Goal: Task Accomplishment & Management: Manage account settings

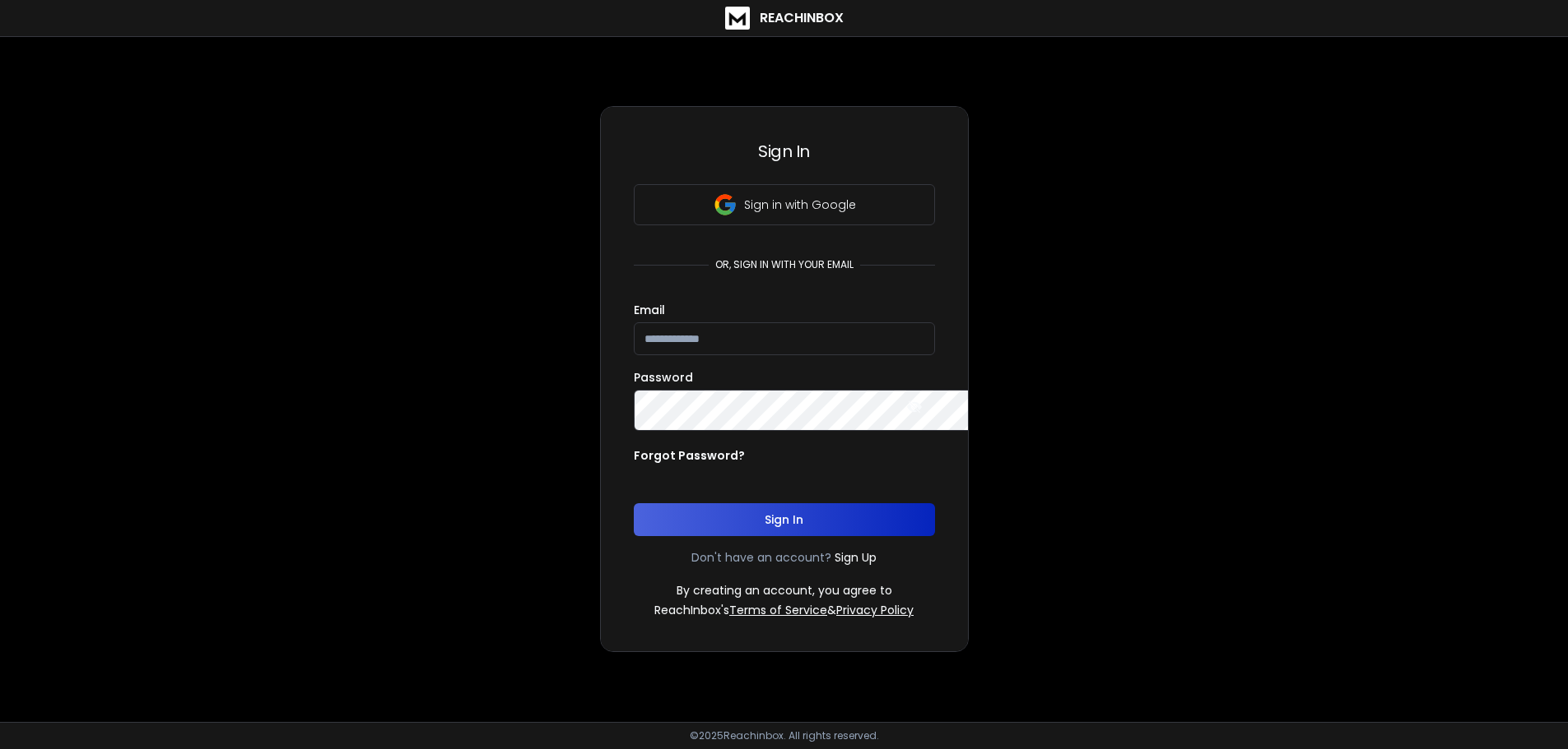
click at [668, 355] on input "email" at bounding box center [784, 339] width 301 height 33
paste input "**********"
type input "**********"
click at [634, 504] on button "Sign In" at bounding box center [784, 520] width 301 height 33
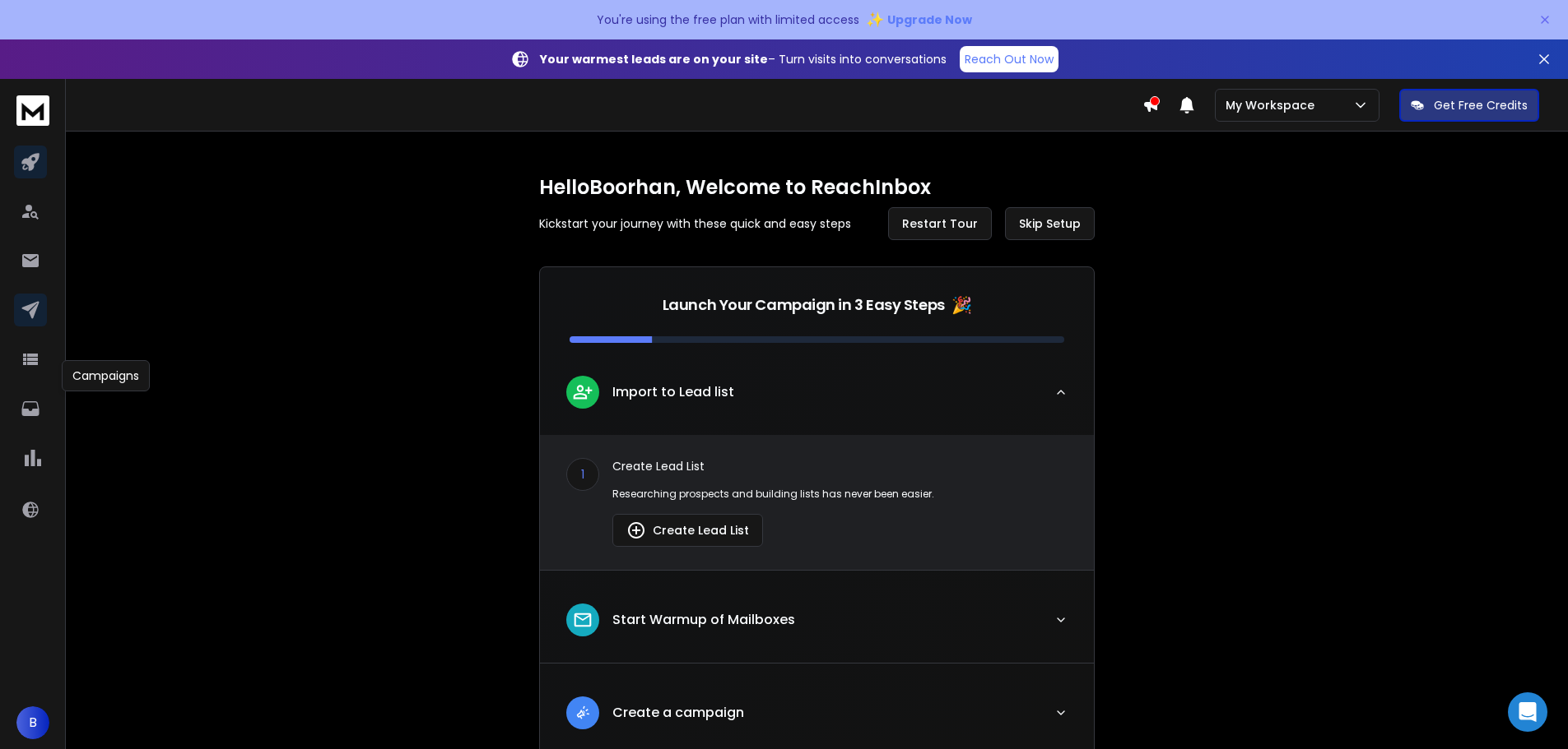
click at [38, 320] on icon at bounding box center [30, 310] width 20 height 20
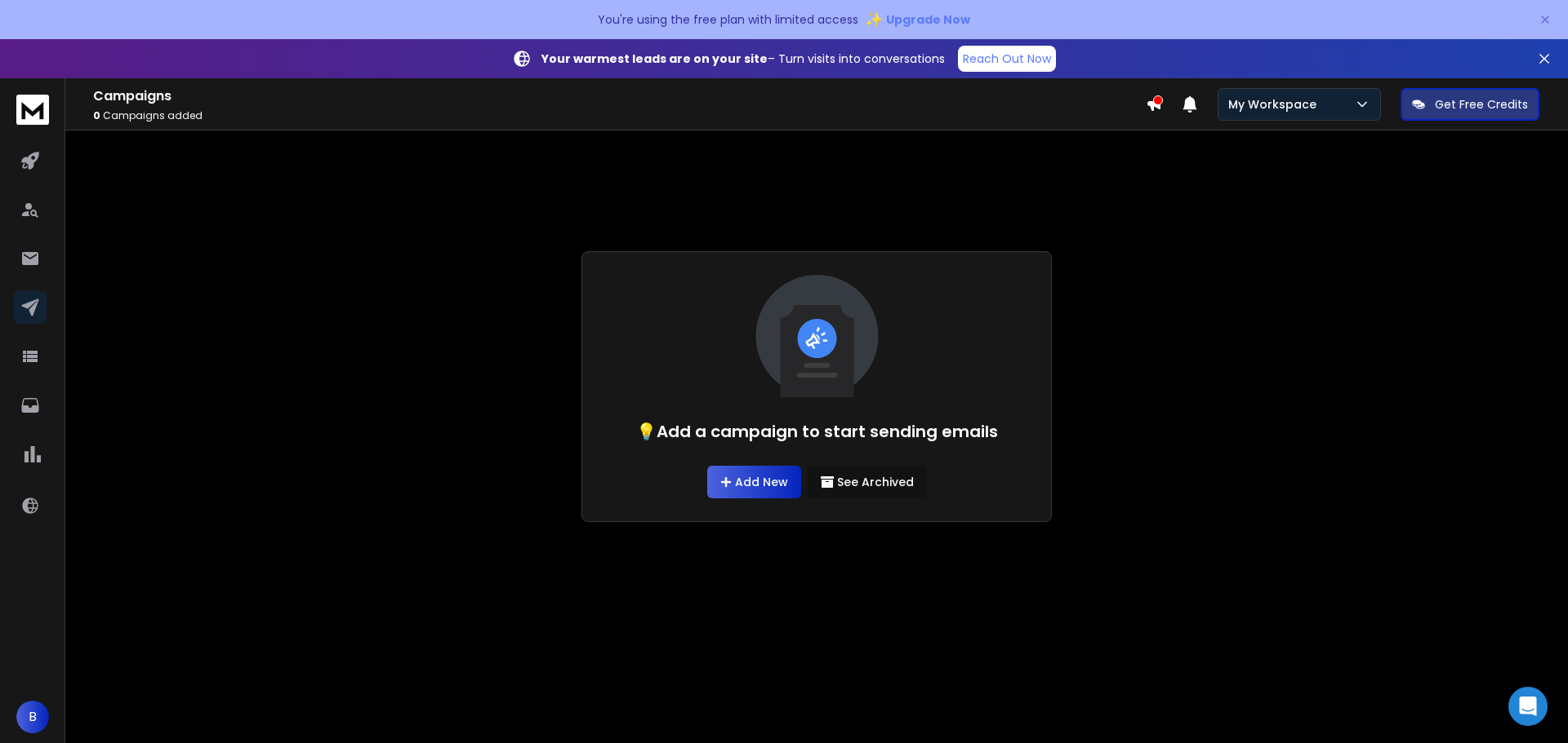
click at [1358, 106] on icon "button" at bounding box center [1362, 104] width 9 height 4
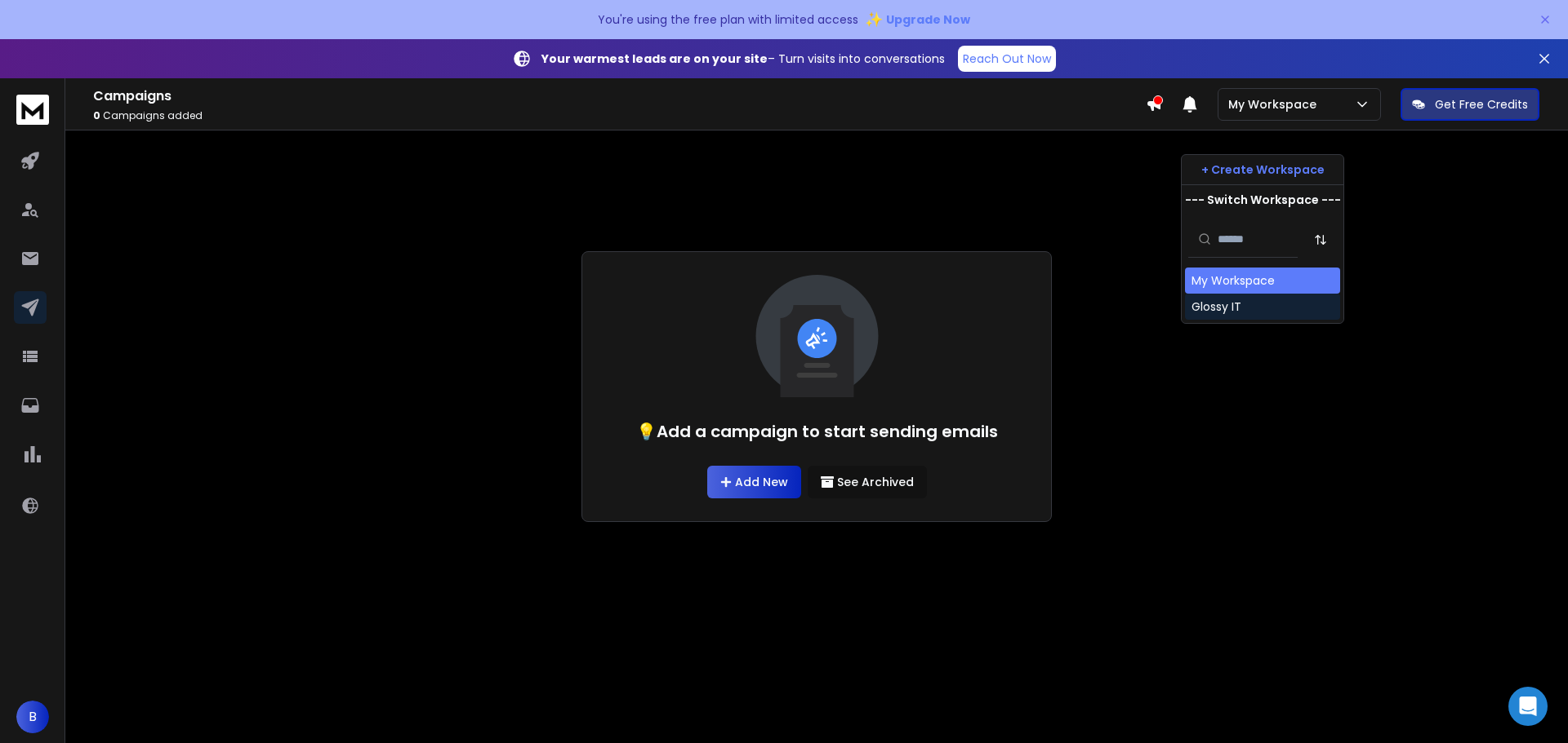
click at [1238, 315] on div "Glossy IT" at bounding box center [1216, 307] width 50 height 16
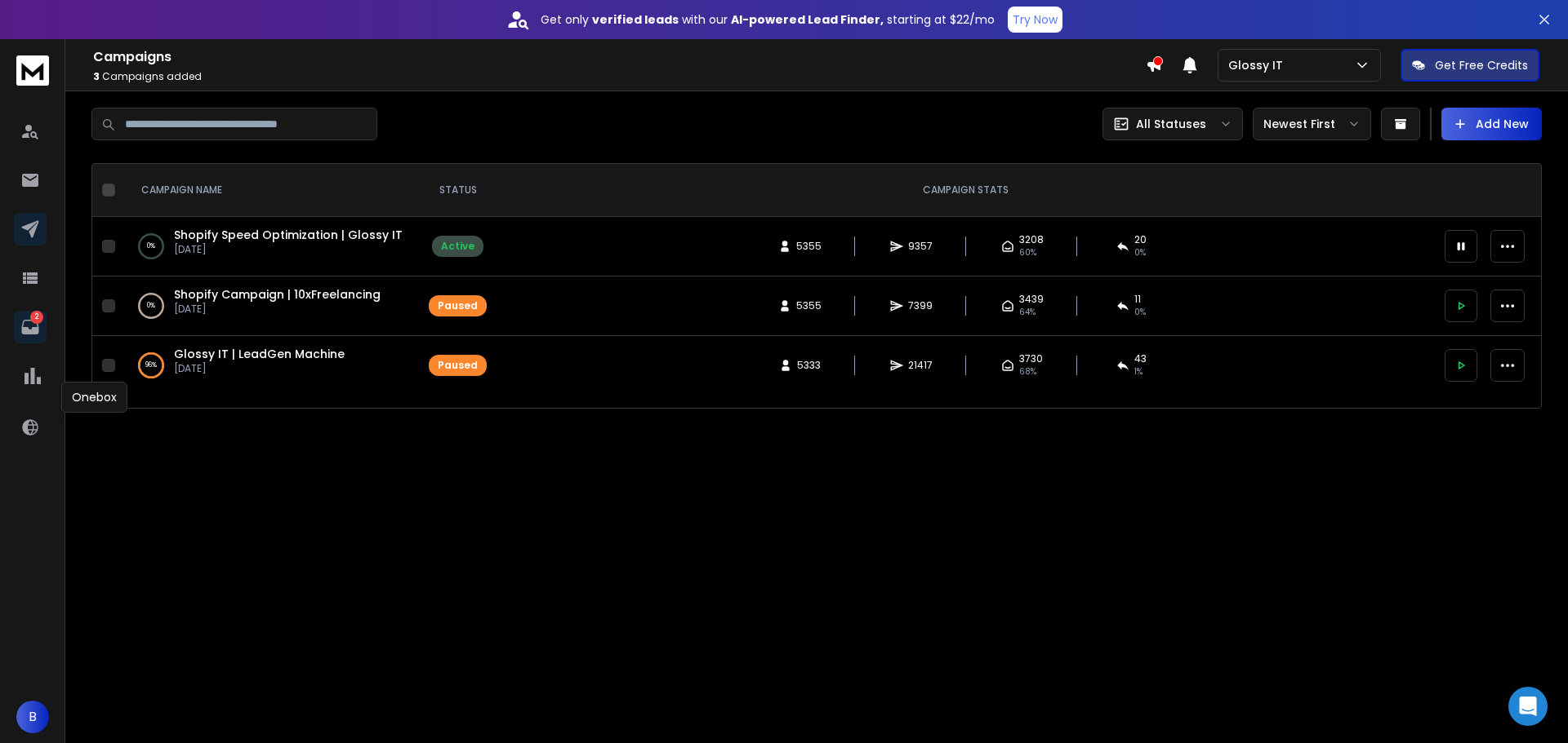
click at [38, 324] on p "2" at bounding box center [37, 318] width 13 height 13
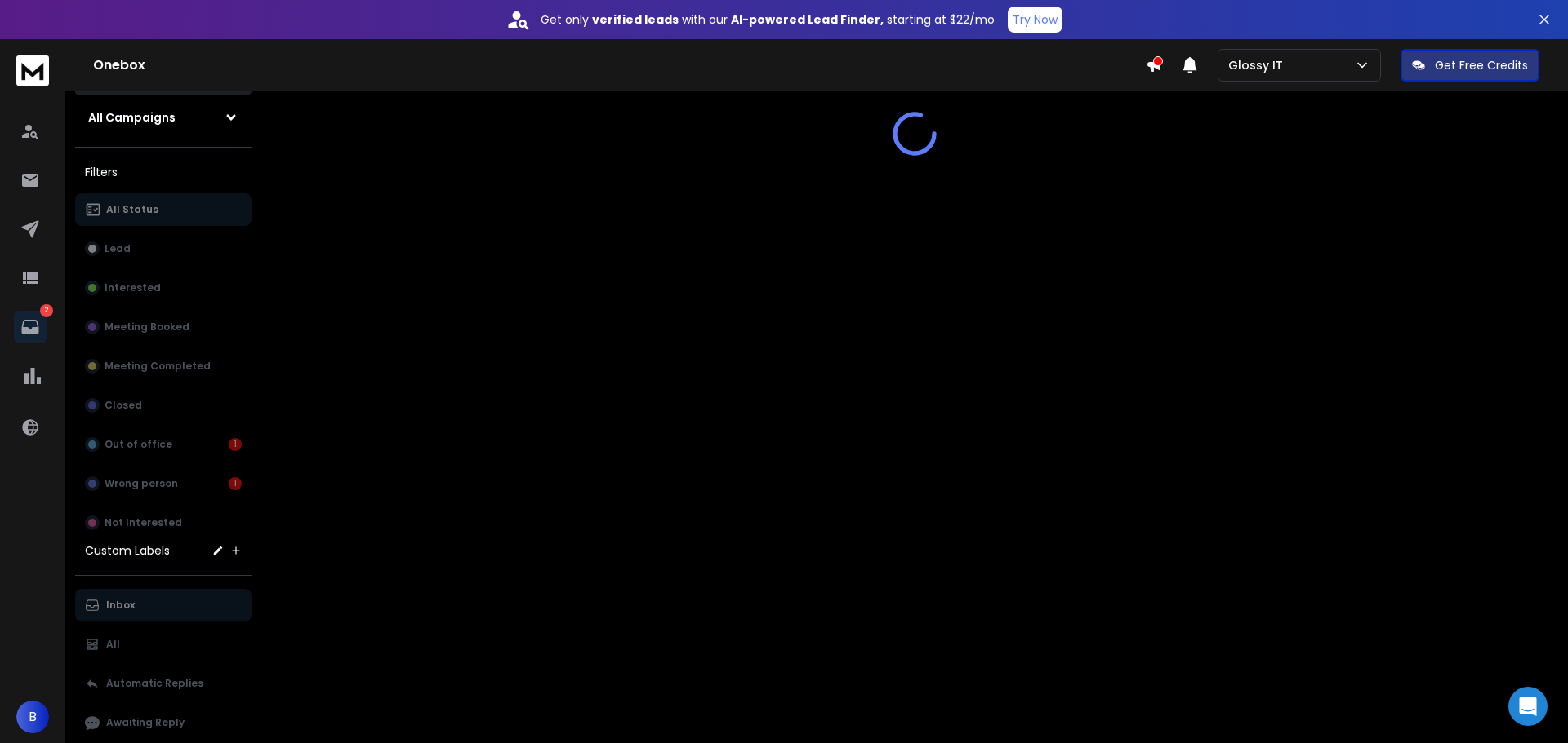
scroll to position [244, 0]
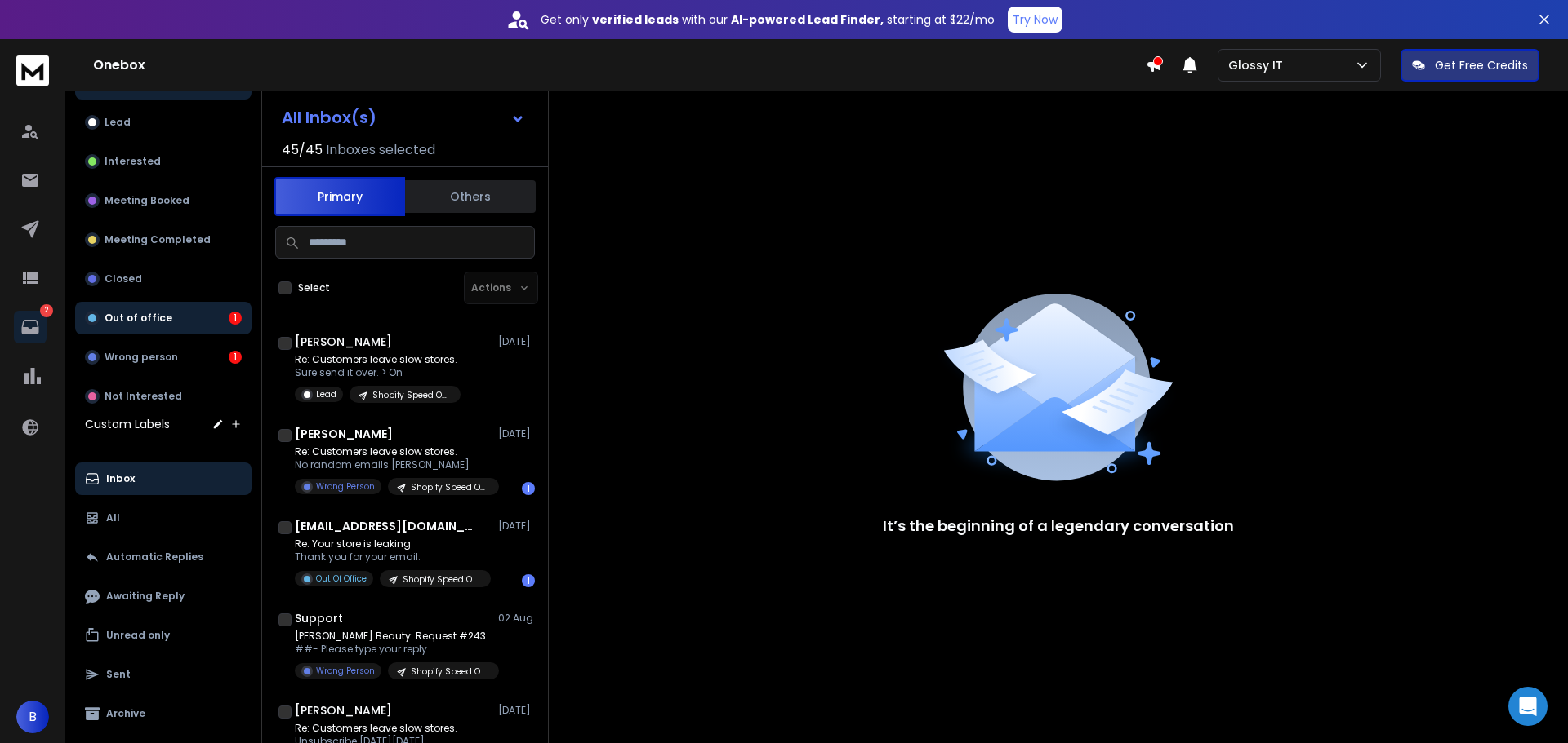
click at [206, 334] on button "Out of office 1" at bounding box center [163, 318] width 177 height 32
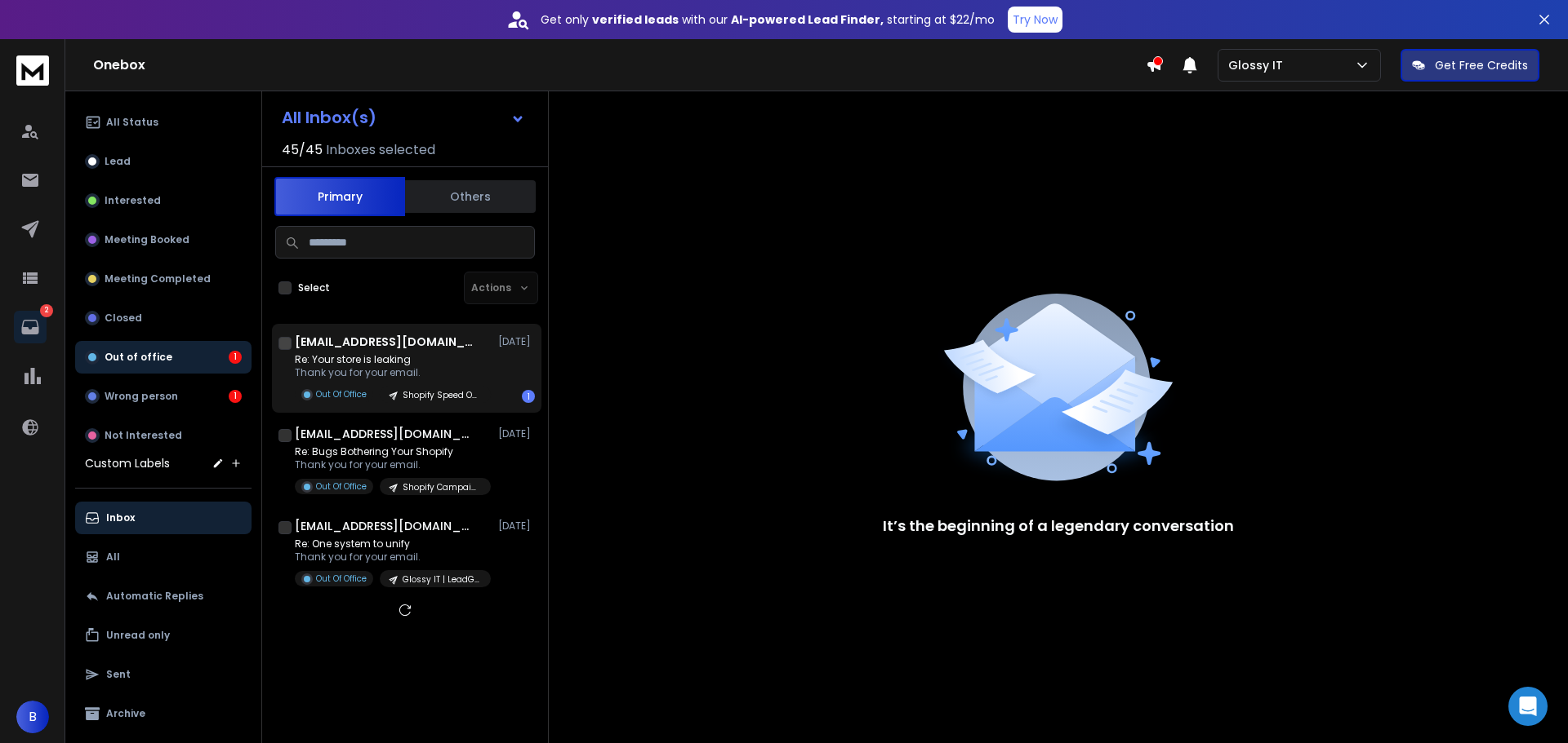
click at [438, 367] on p "Re: Your store is leaking" at bounding box center [392, 360] width 196 height 13
click at [470, 367] on p "Re: Your store is leaking" at bounding box center [392, 360] width 196 height 13
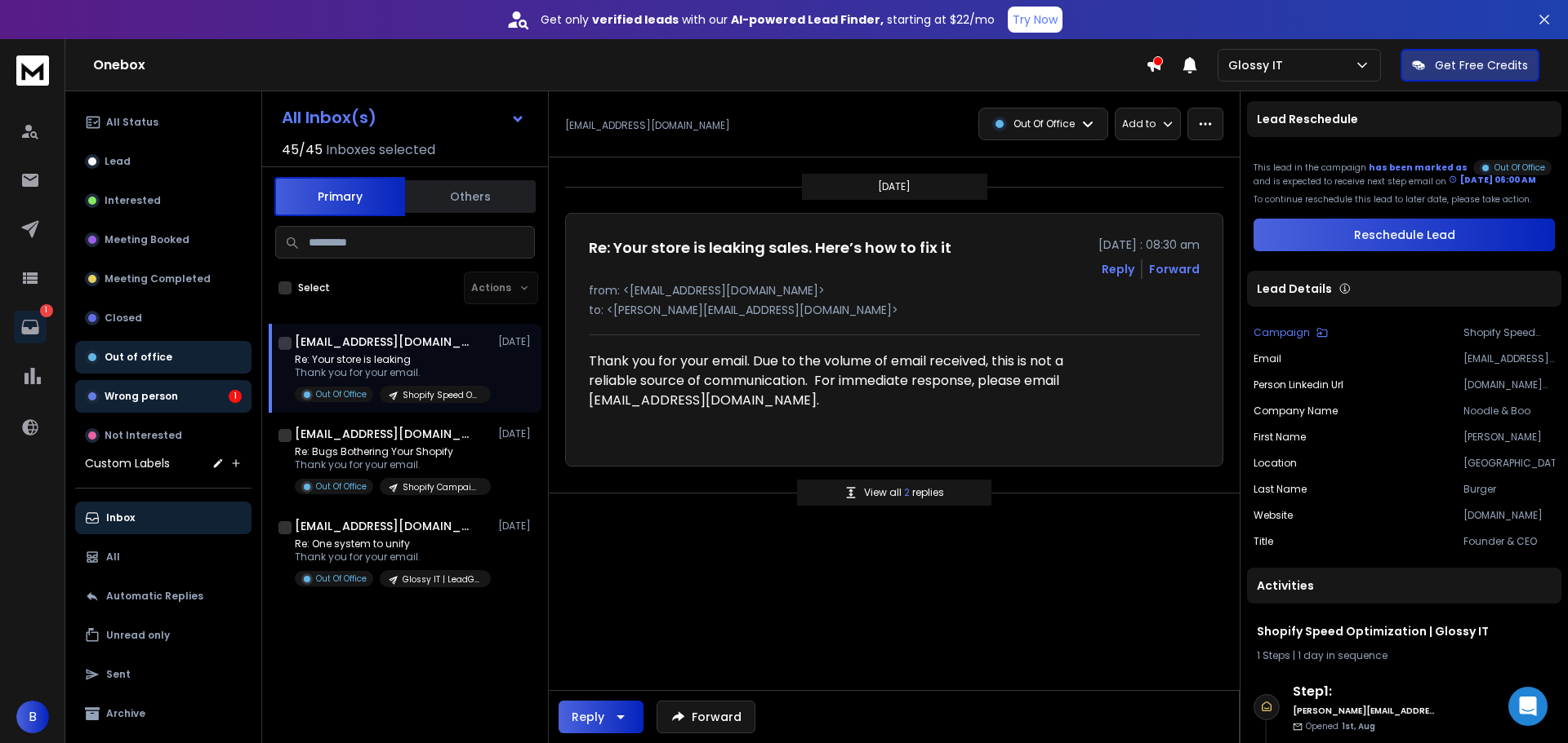
click at [178, 403] on p "Wrong person" at bounding box center [140, 396] width 74 height 13
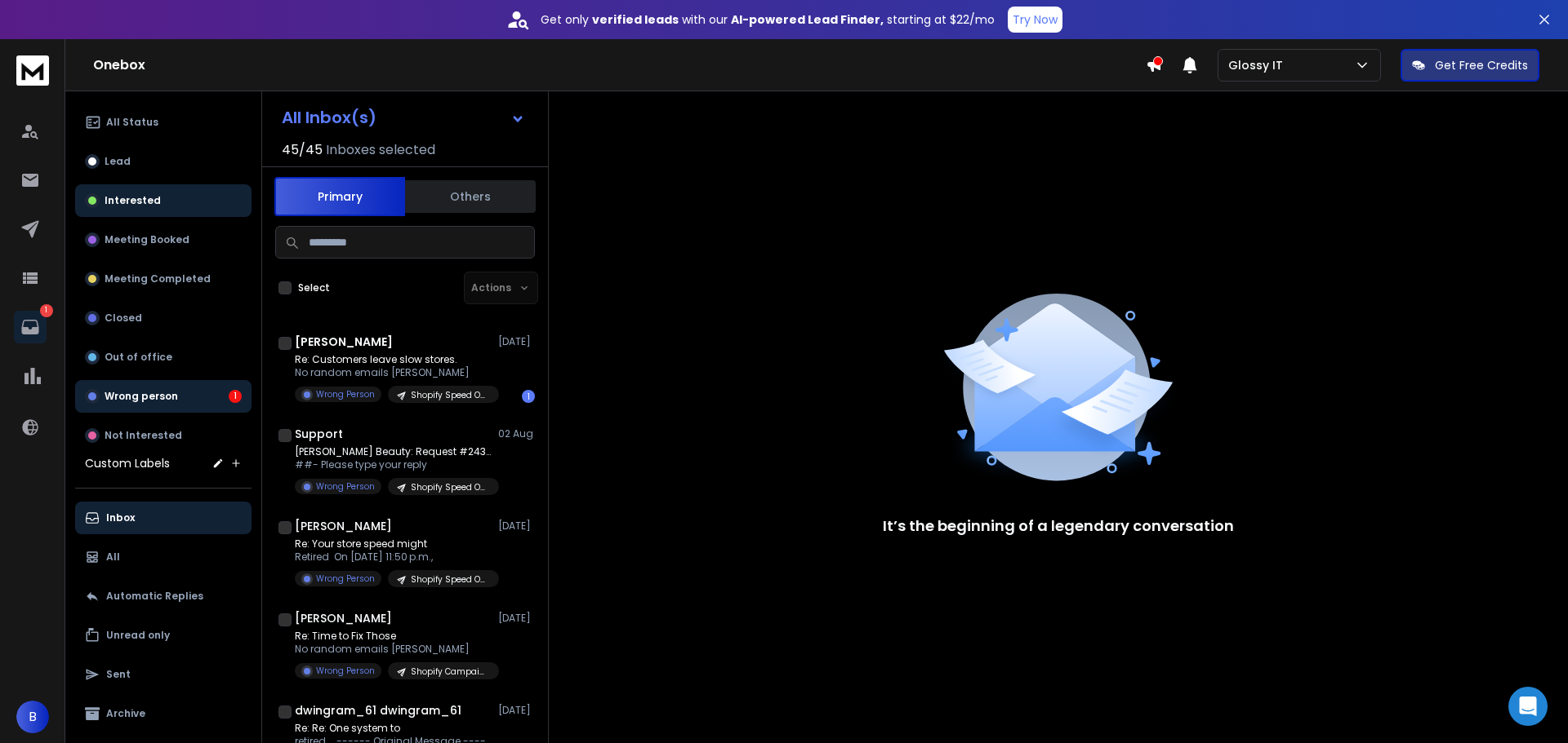
click at [161, 194] on p "Interested" at bounding box center [132, 201] width 56 height 13
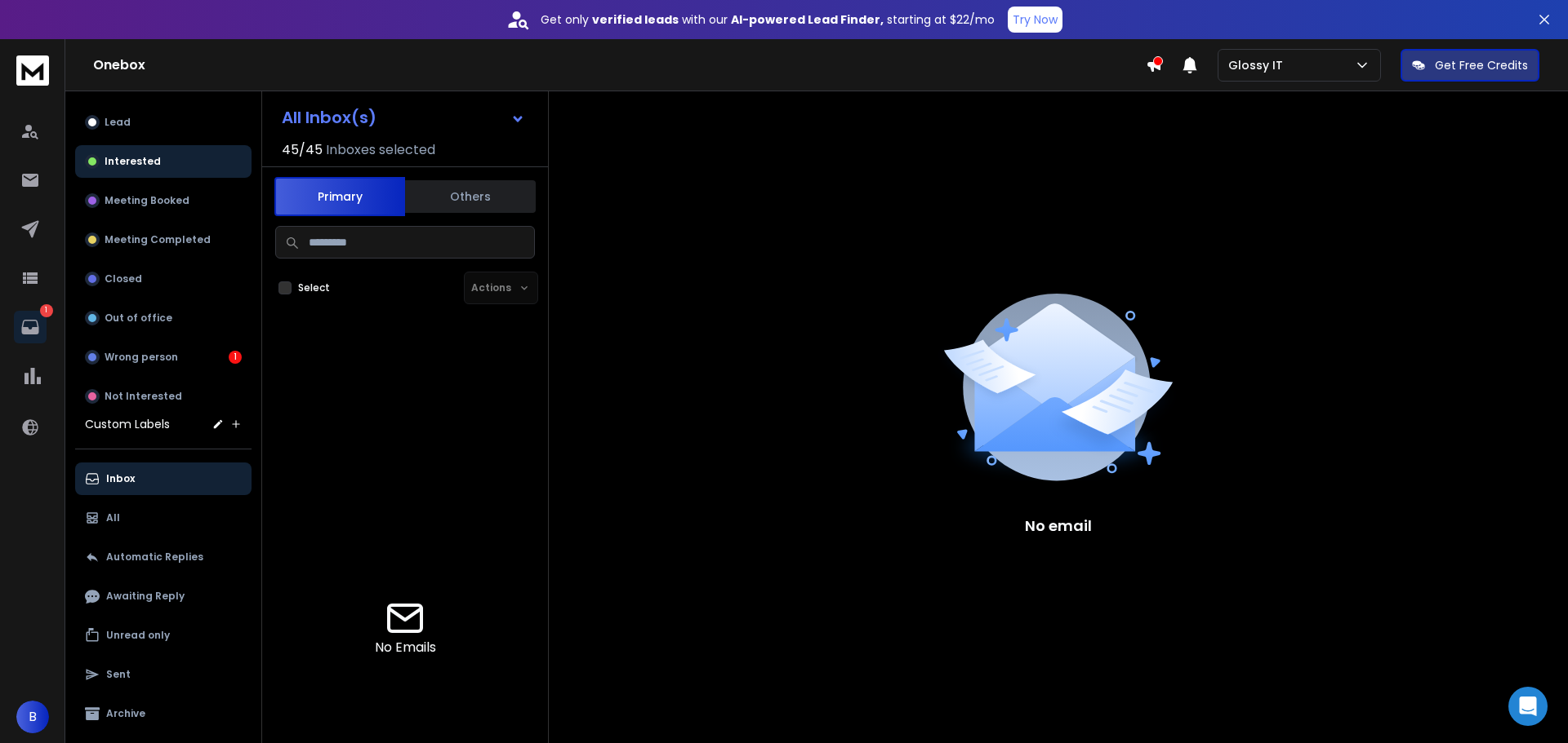
click at [161, 168] on p "Interested" at bounding box center [132, 161] width 56 height 13
click at [154, 207] on p "Meeting Booked" at bounding box center [146, 201] width 85 height 13
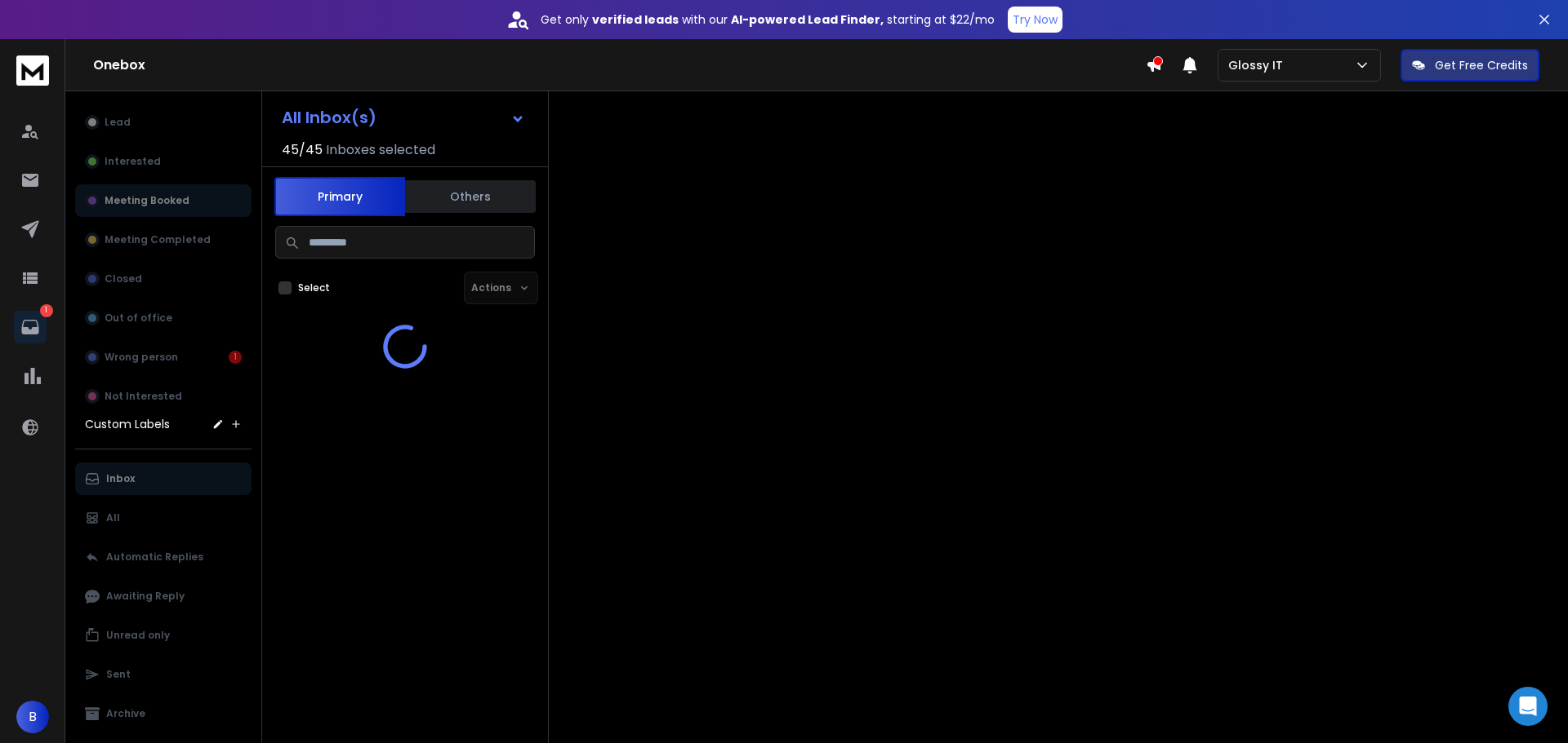
click at [154, 237] on div "All Status Lead Interested Meeting Booked Meeting Completed Closed Out of offic…" at bounding box center [163, 240] width 177 height 346
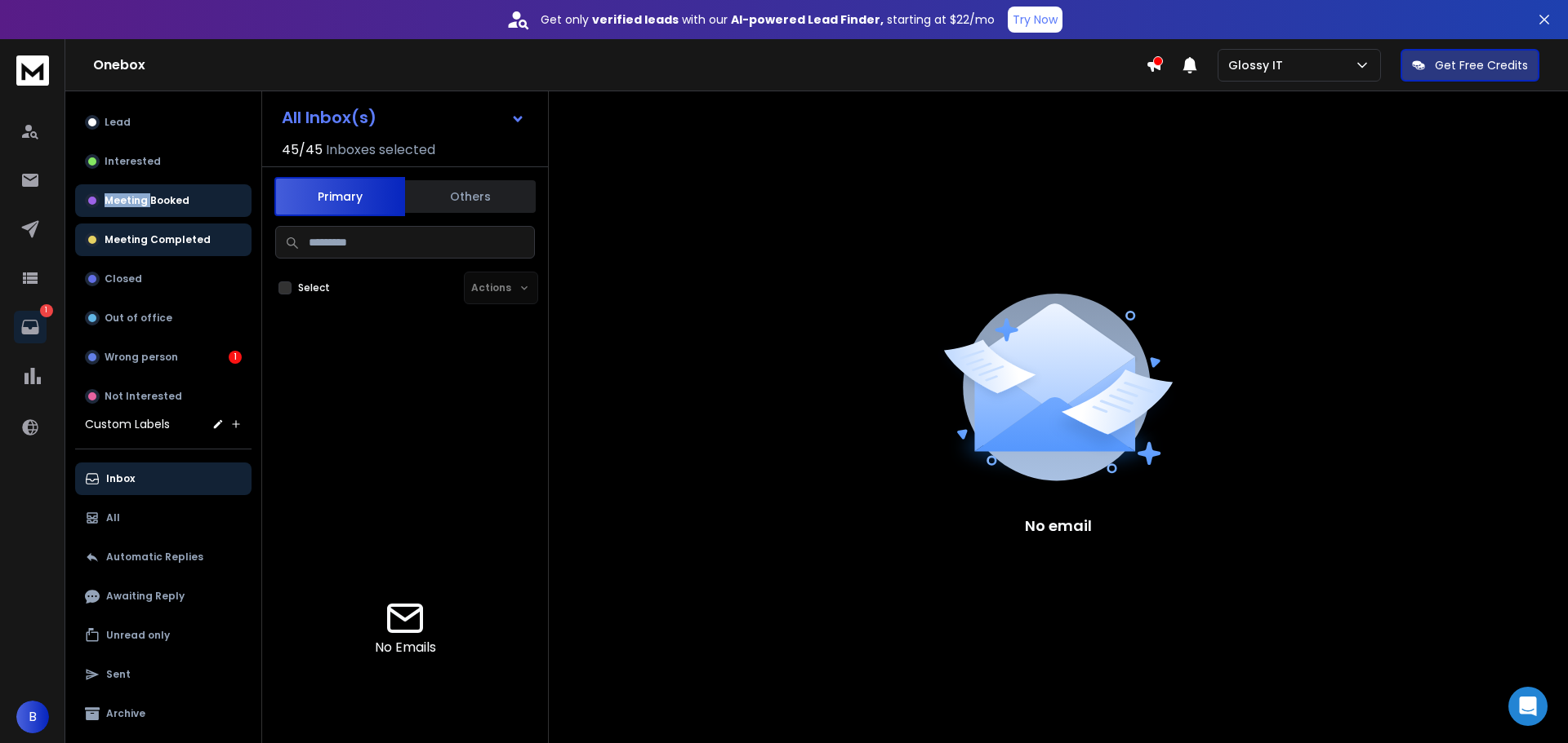
click at [189, 246] on p "Meeting Completed" at bounding box center [157, 240] width 106 height 13
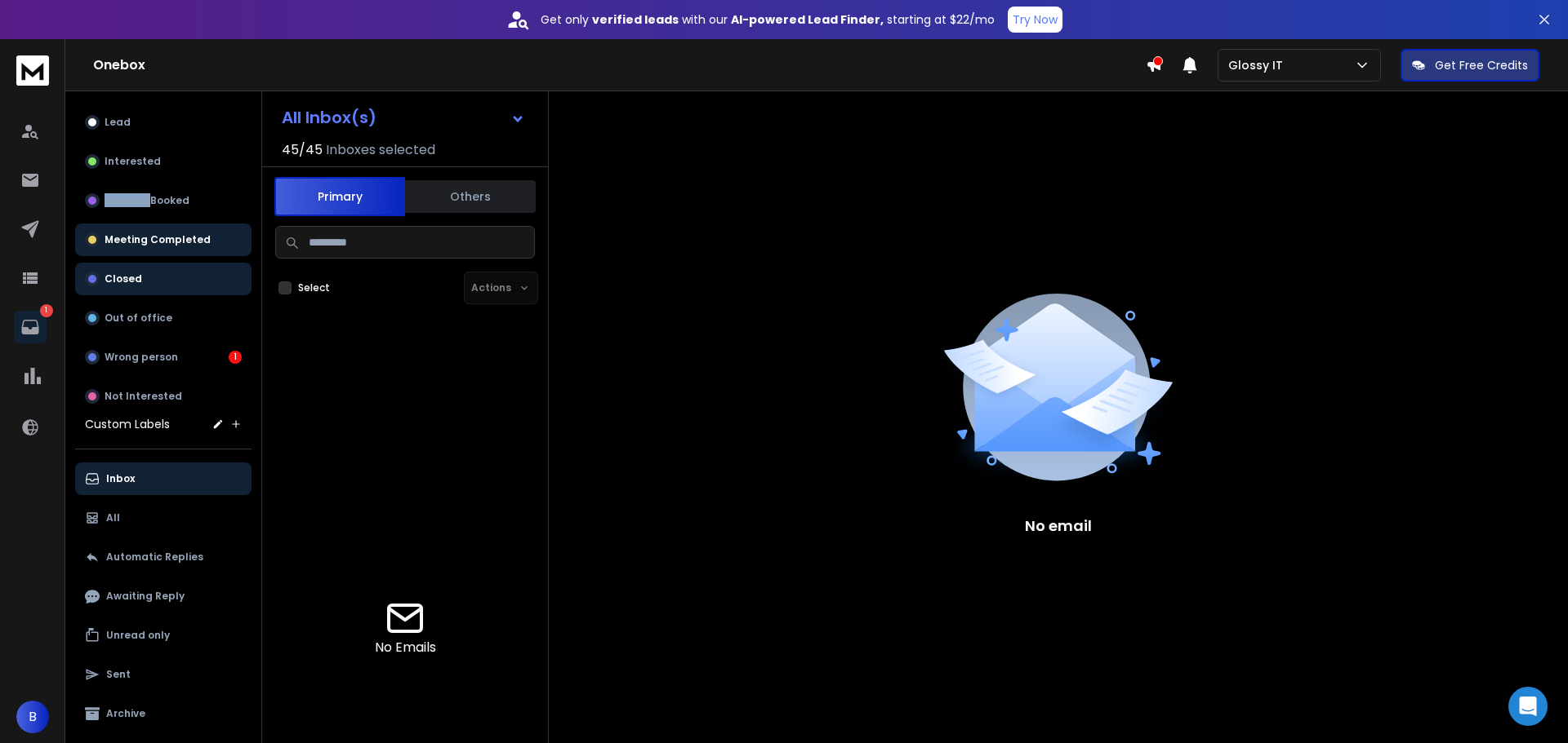
click at [142, 286] on p "Closed" at bounding box center [122, 279] width 37 height 13
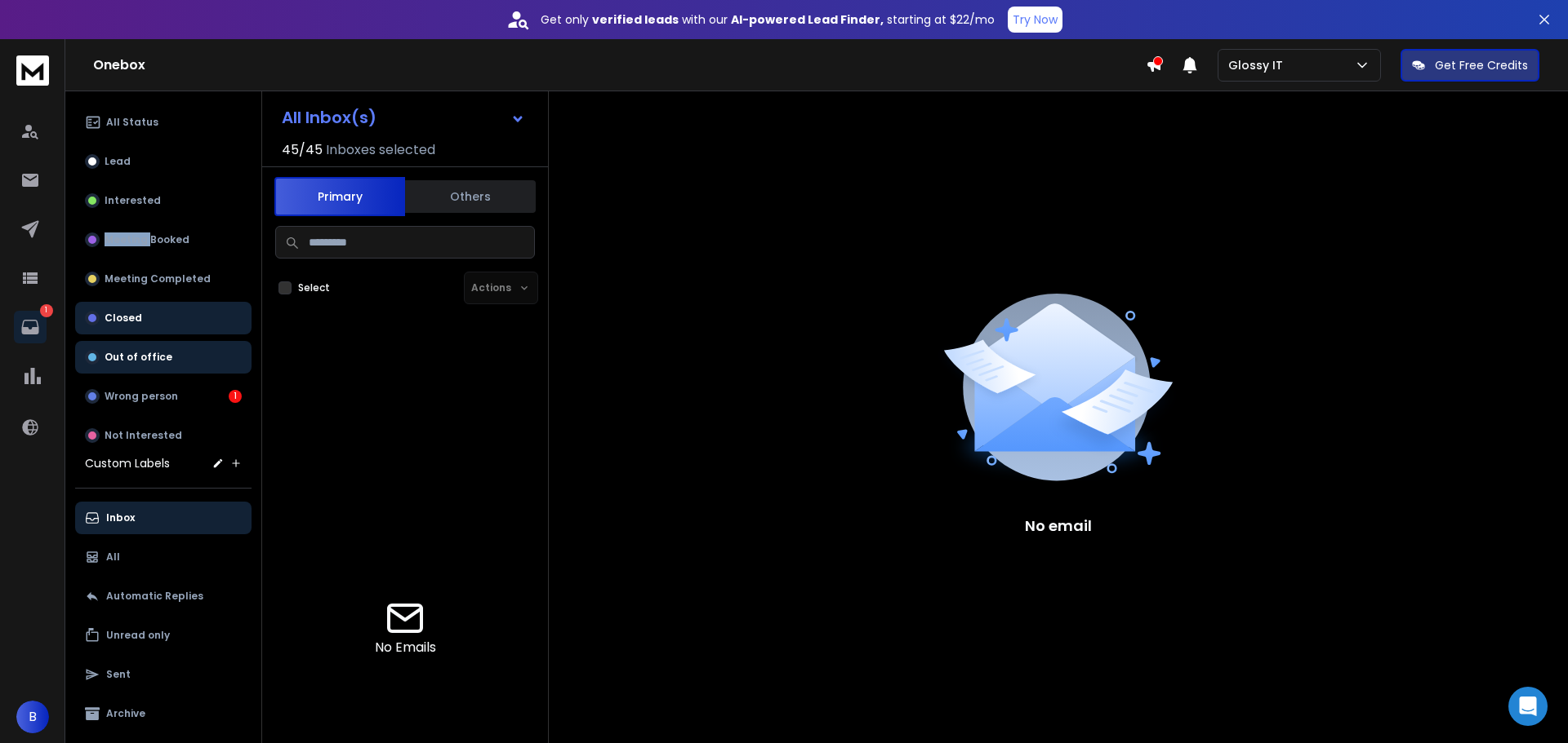
click at [153, 364] on p "Out of office" at bounding box center [138, 357] width 68 height 13
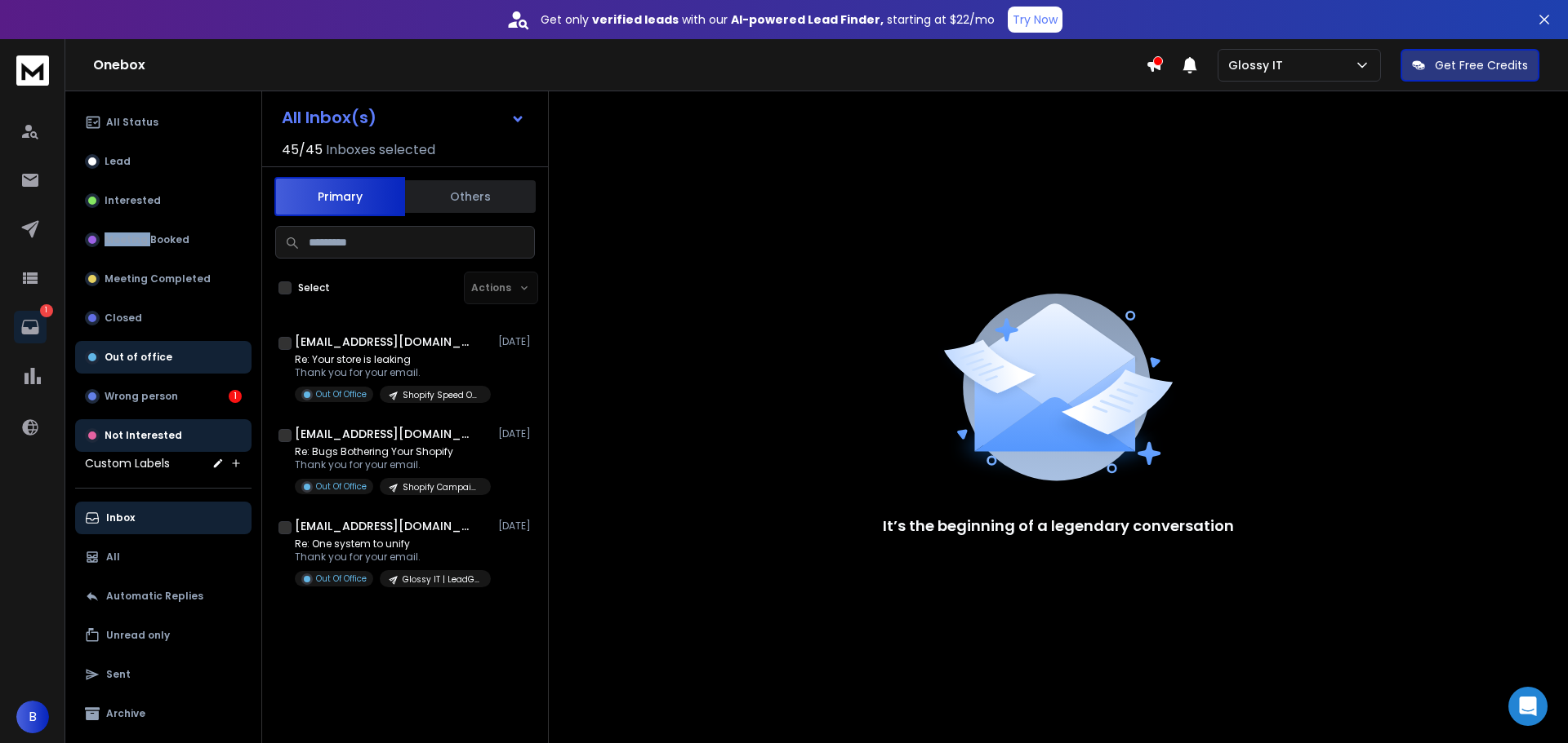
click at [151, 442] on p "Not Interested" at bounding box center [142, 435] width 77 height 13
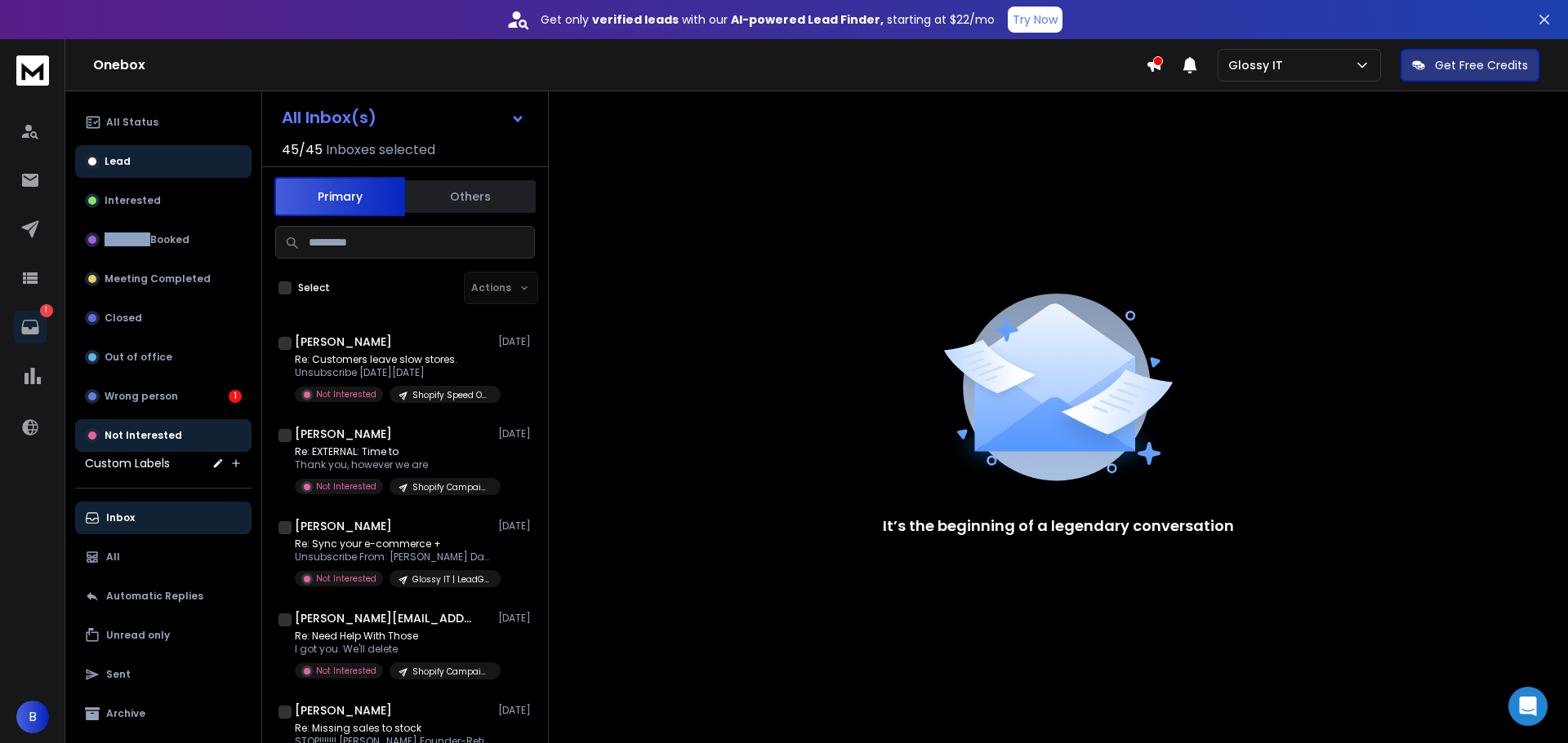
click at [131, 155] on p "Lead" at bounding box center [117, 161] width 26 height 13
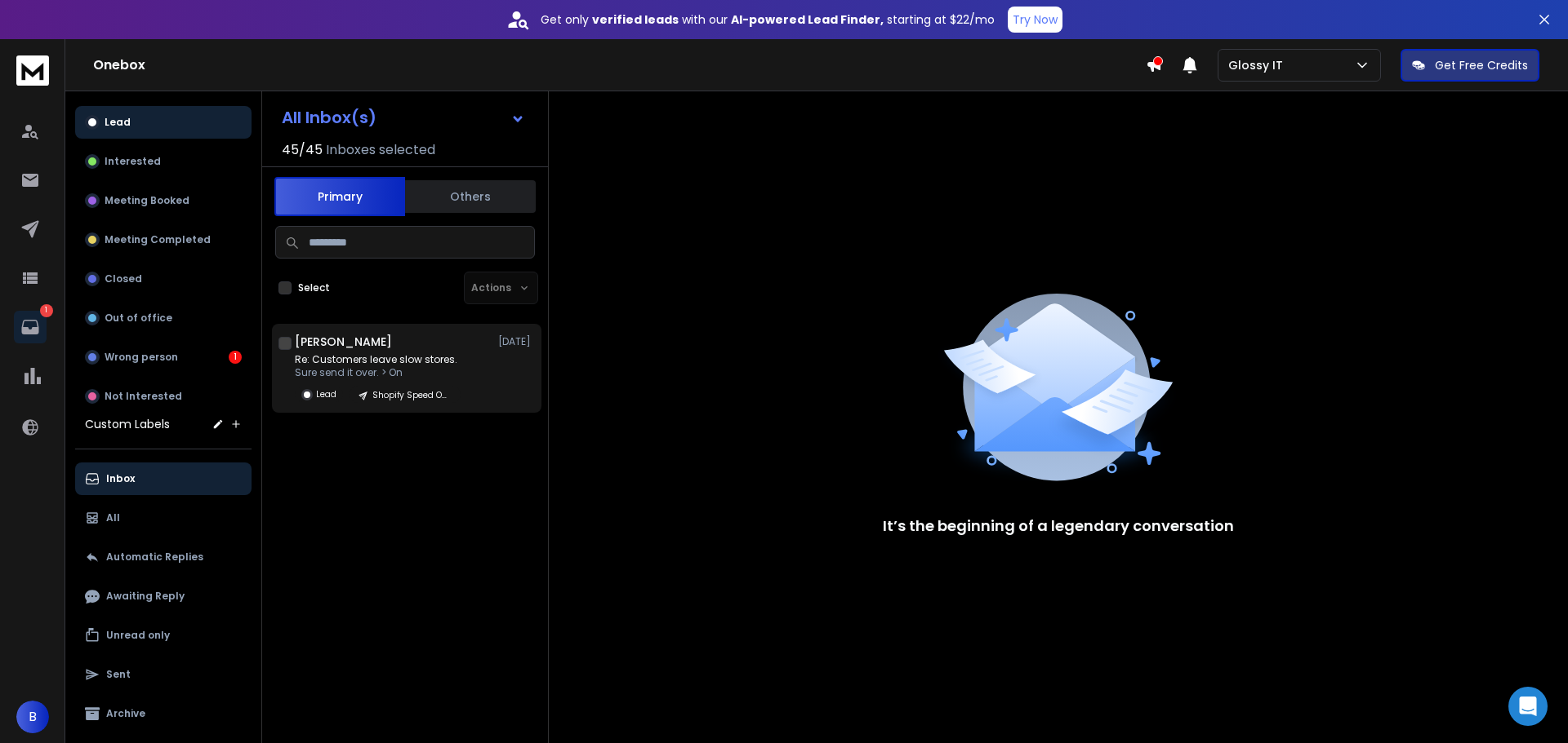
click at [453, 350] on div "Eli Zied 10 Aug" at bounding box center [414, 341] width 240 height 16
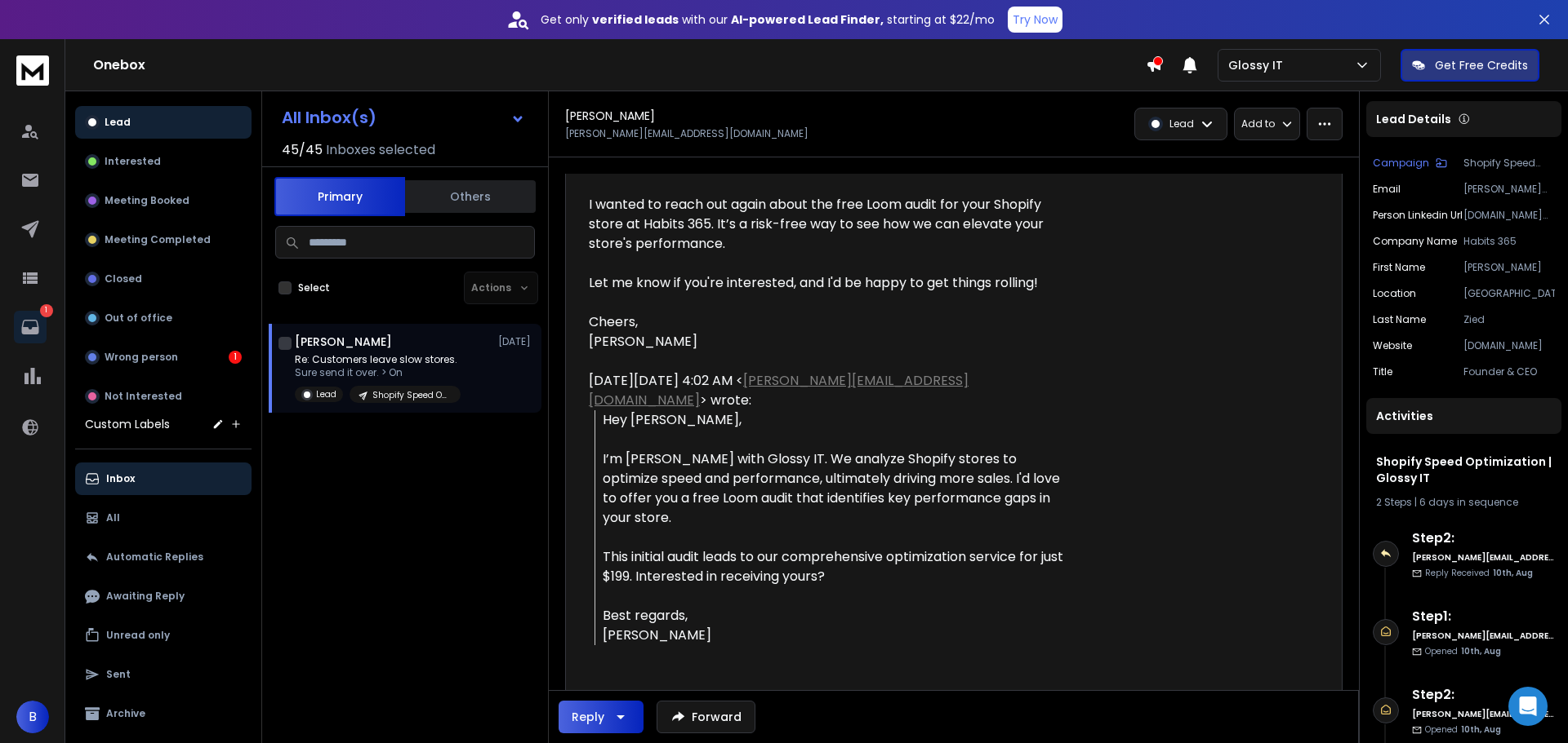
scroll to position [327, 0]
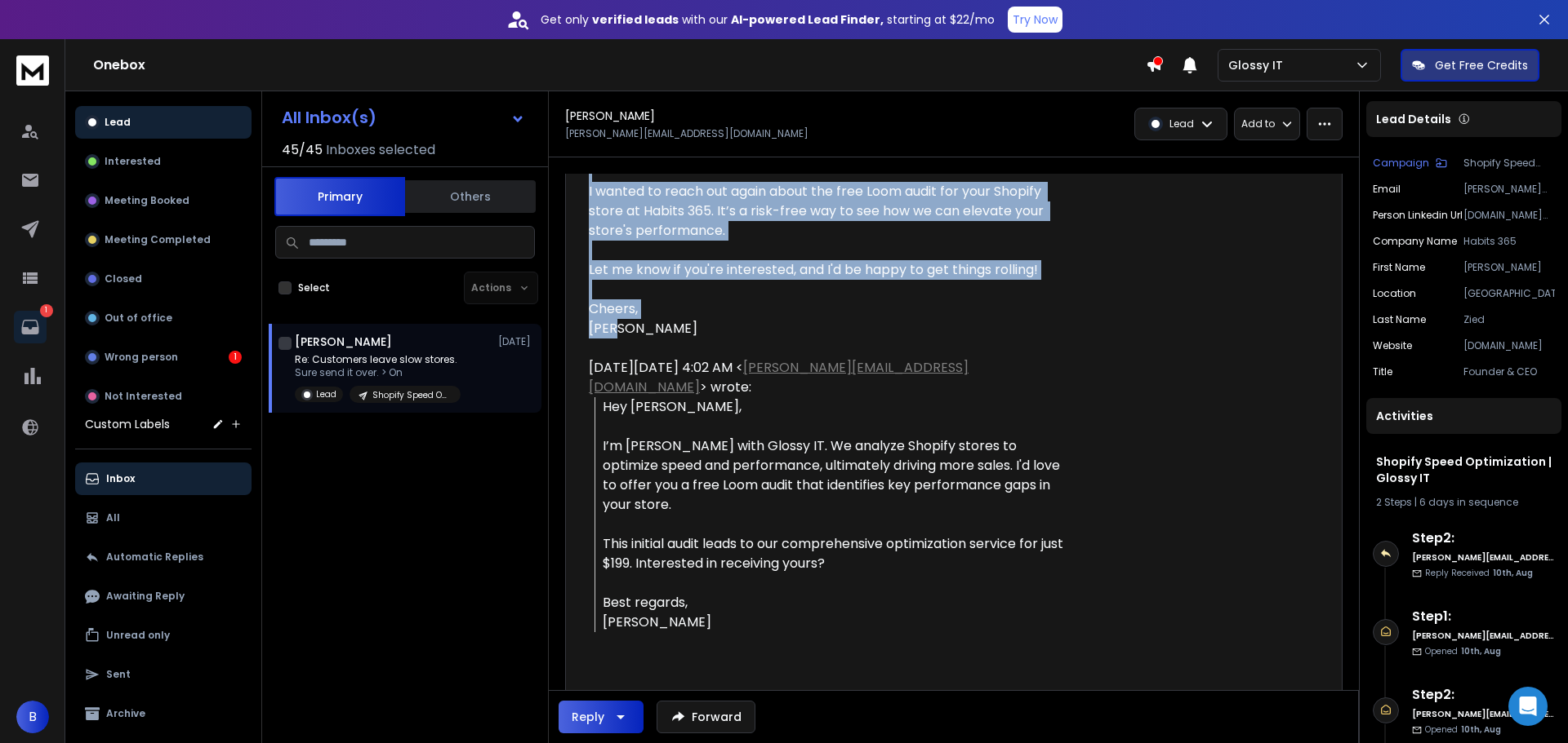
drag, startPoint x: 740, startPoint y: 271, endPoint x: 794, endPoint y: 508, distance: 243.1
click at [794, 508] on div "﻿ Hi Eli, I wanted to reach out again about the free Loom audit for your Shopif…" at bounding box center [827, 388] width 477 height 529
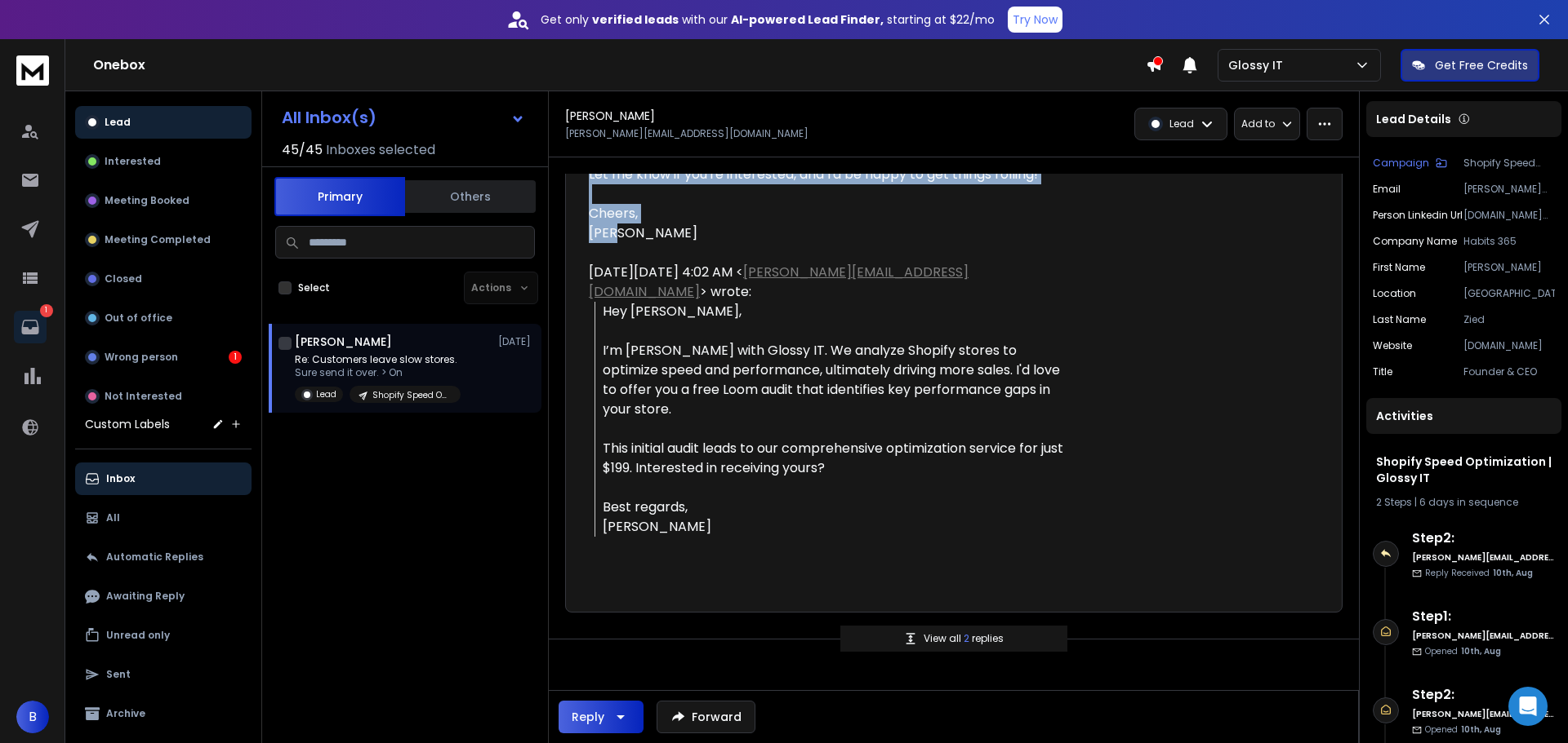
scroll to position [734, 0]
click at [795, 518] on div "Zach" at bounding box center [834, 527] width 462 height 20
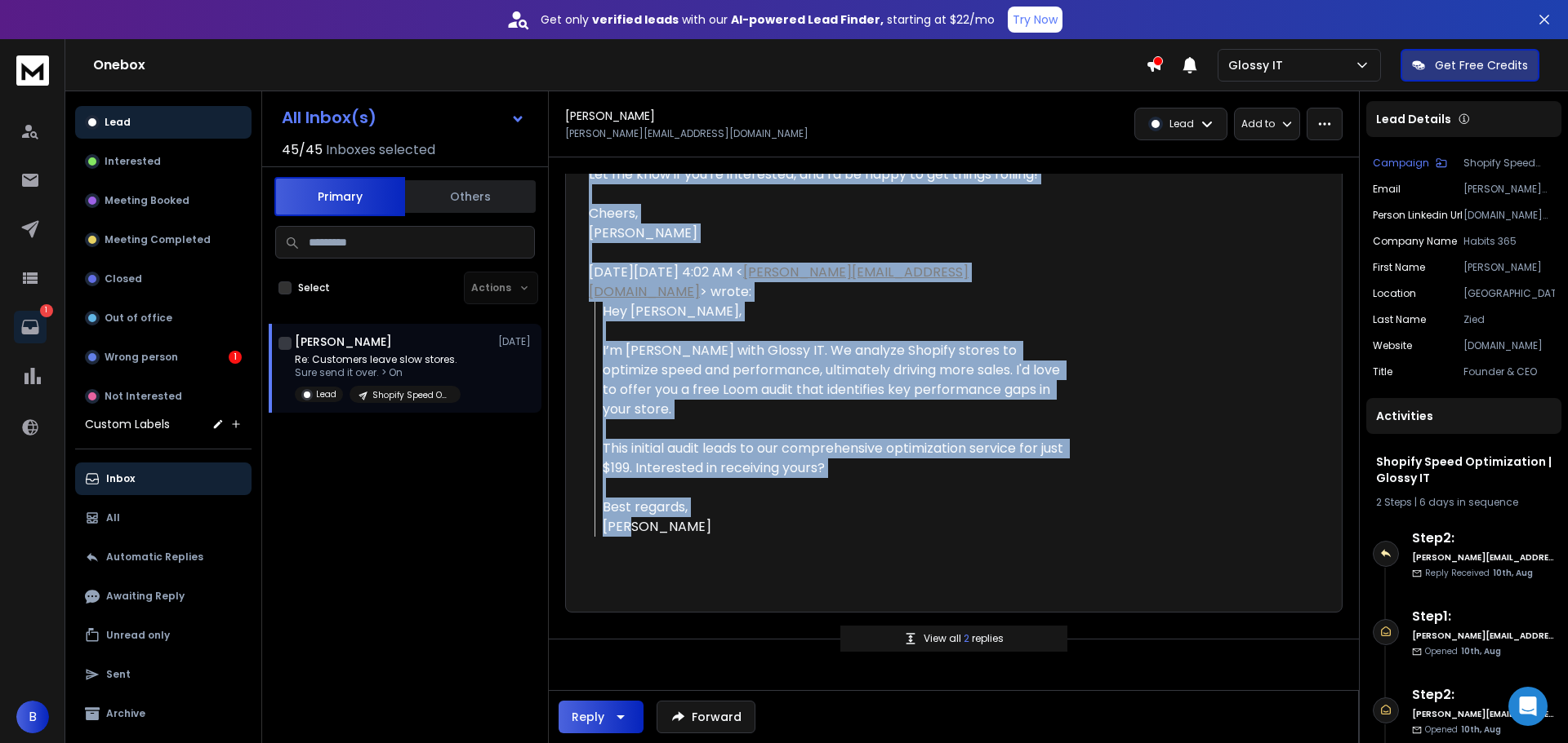
click at [795, 518] on div "Zach" at bounding box center [834, 527] width 462 height 20
copy div "Hi Eli, I wanted to reach out again about the free Loom audit for your Shopify …"
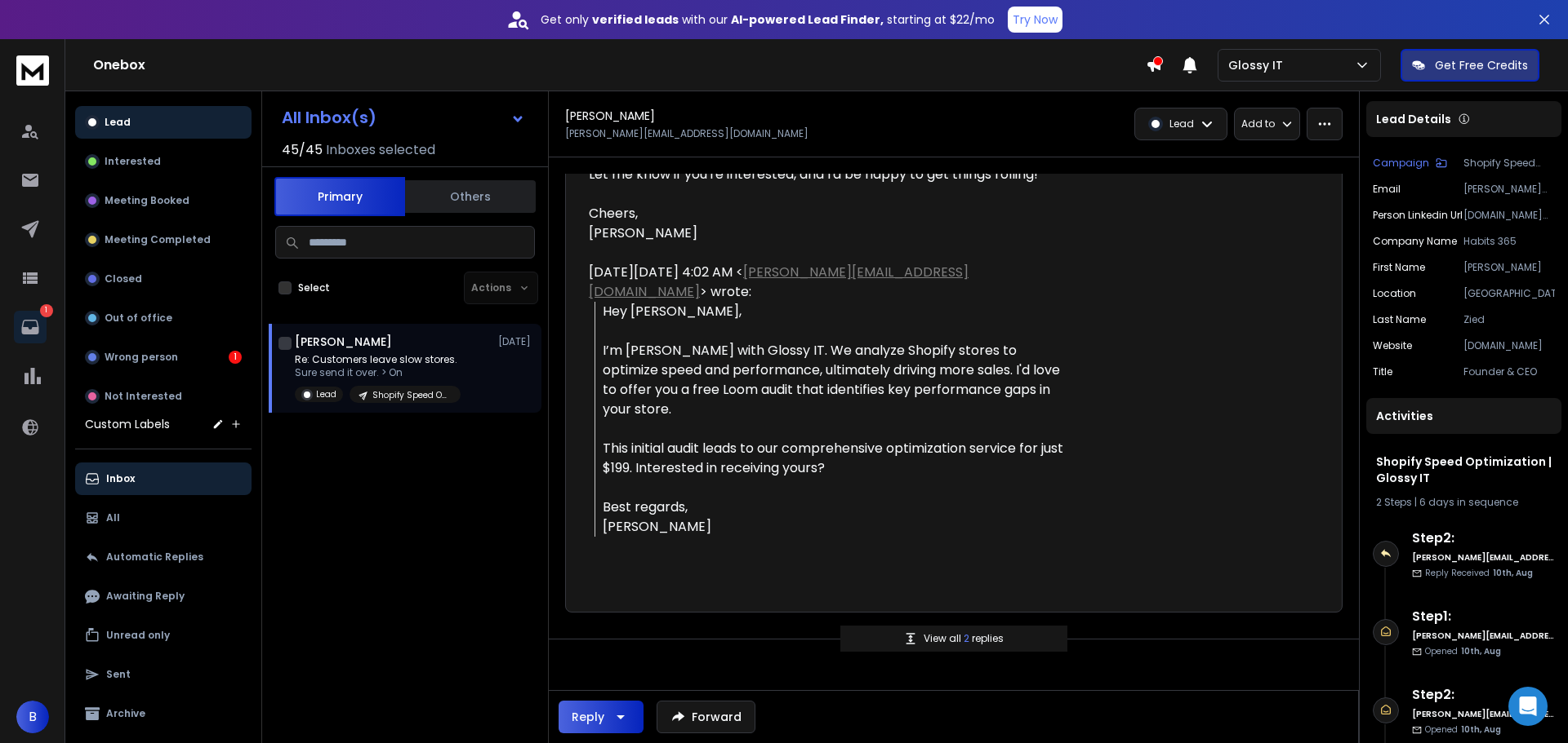
click at [1463, 196] on p "eli@habits365.com" at bounding box center [1509, 189] width 92 height 13
click at [1463, 222] on p "www.linkedin.com/in/eli-zied" at bounding box center [1509, 216] width 92 height 13
click at [1463, 274] on p "Eli" at bounding box center [1509, 267] width 92 height 13
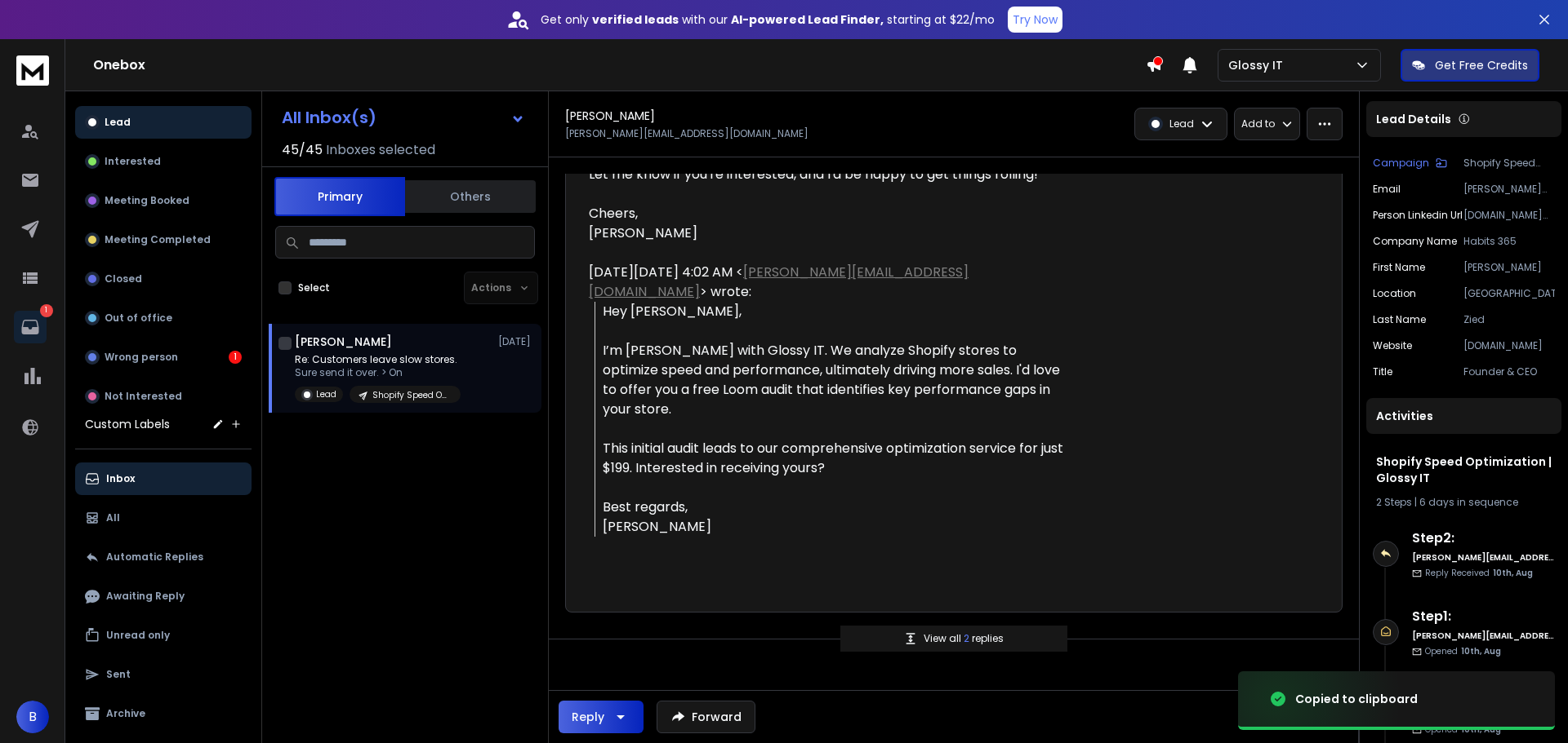
click at [1463, 327] on p "Zied" at bounding box center [1509, 320] width 92 height 13
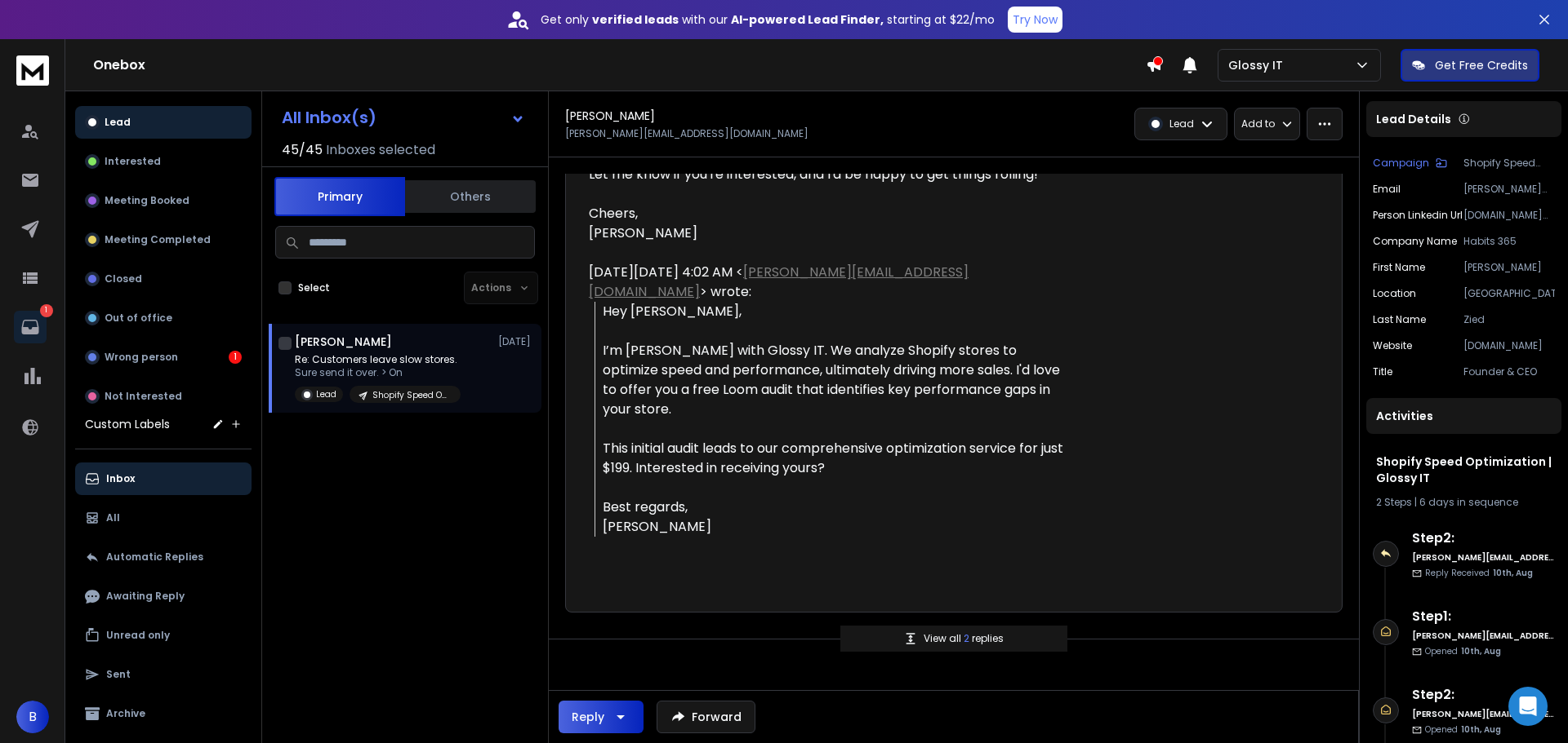
click at [1472, 352] on p "habits365.com" at bounding box center [1509, 346] width 92 height 13
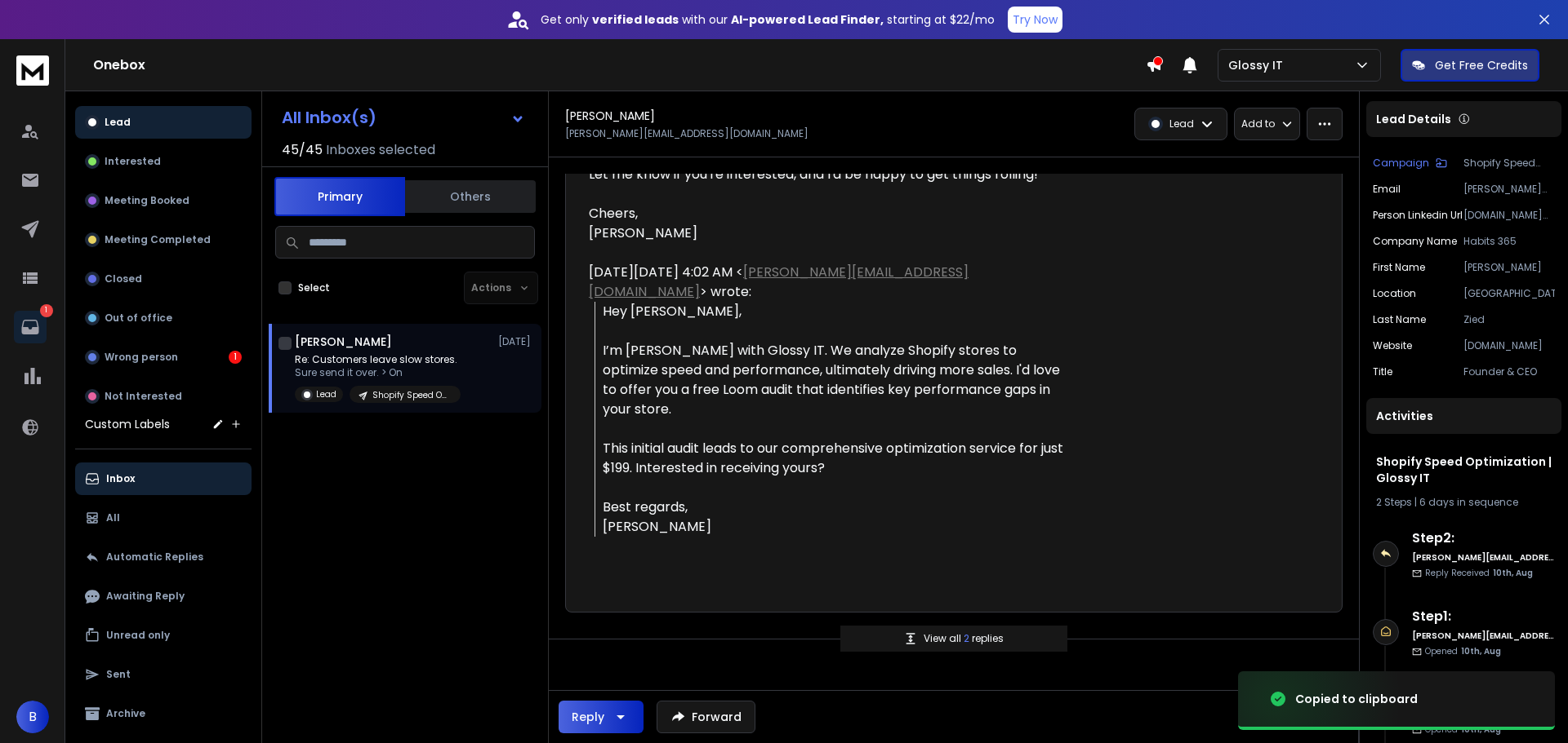
click at [1463, 378] on p "Founder & CEO" at bounding box center [1509, 372] width 92 height 13
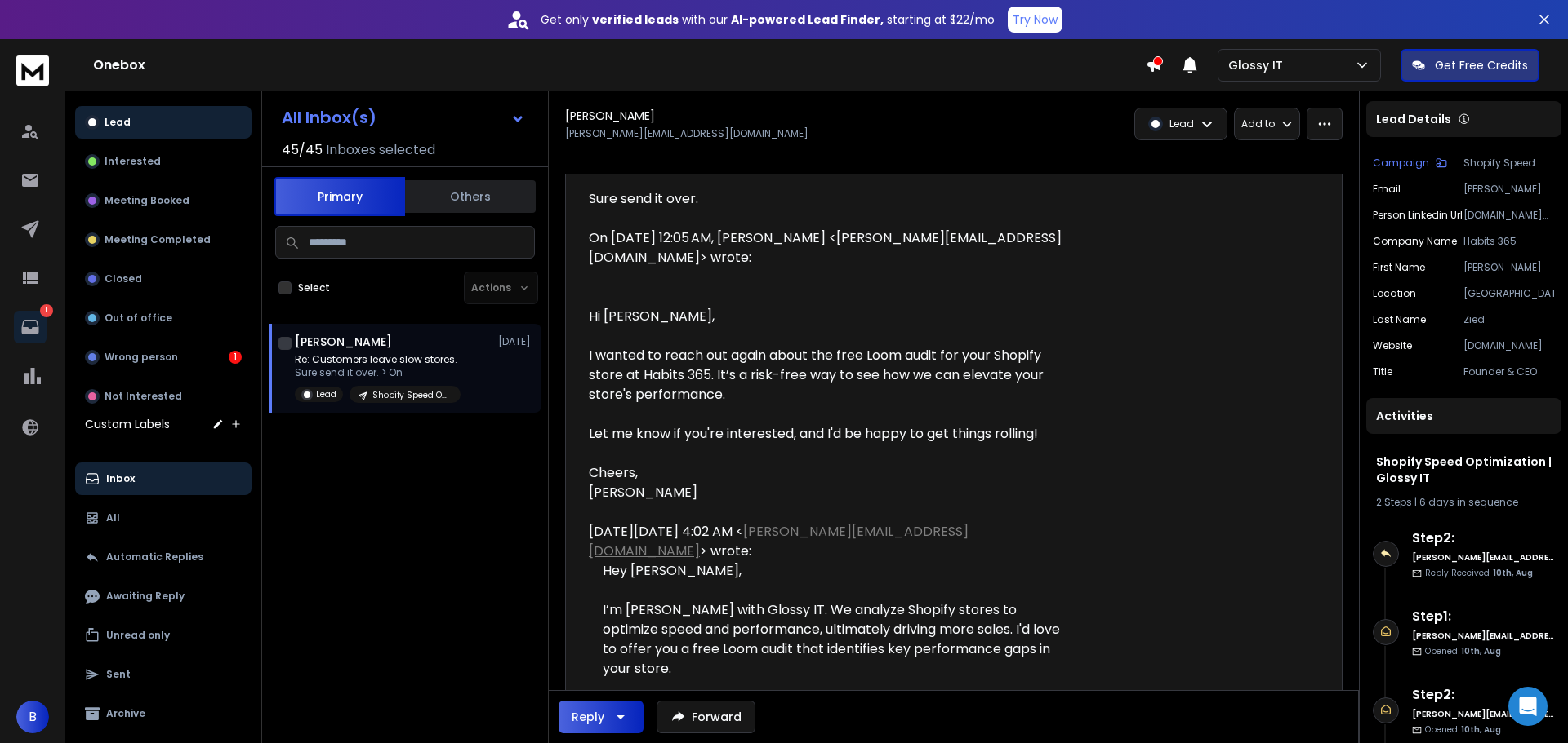
scroll to position [163, 0]
click at [232, 373] on button "Wrong person 1" at bounding box center [163, 357] width 177 height 32
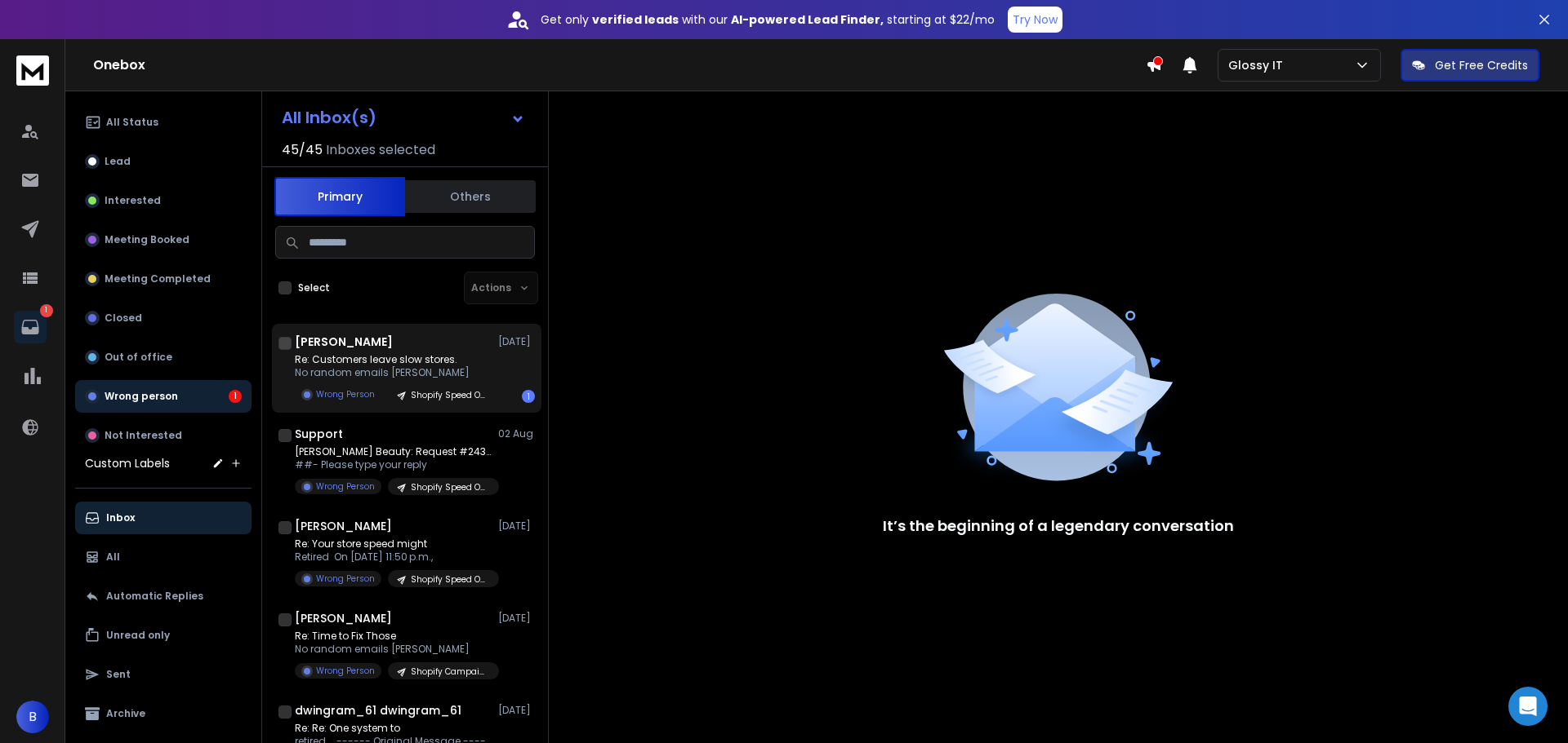
click at [491, 367] on p "Re: Customers leave slow stores." at bounding box center [392, 360] width 196 height 13
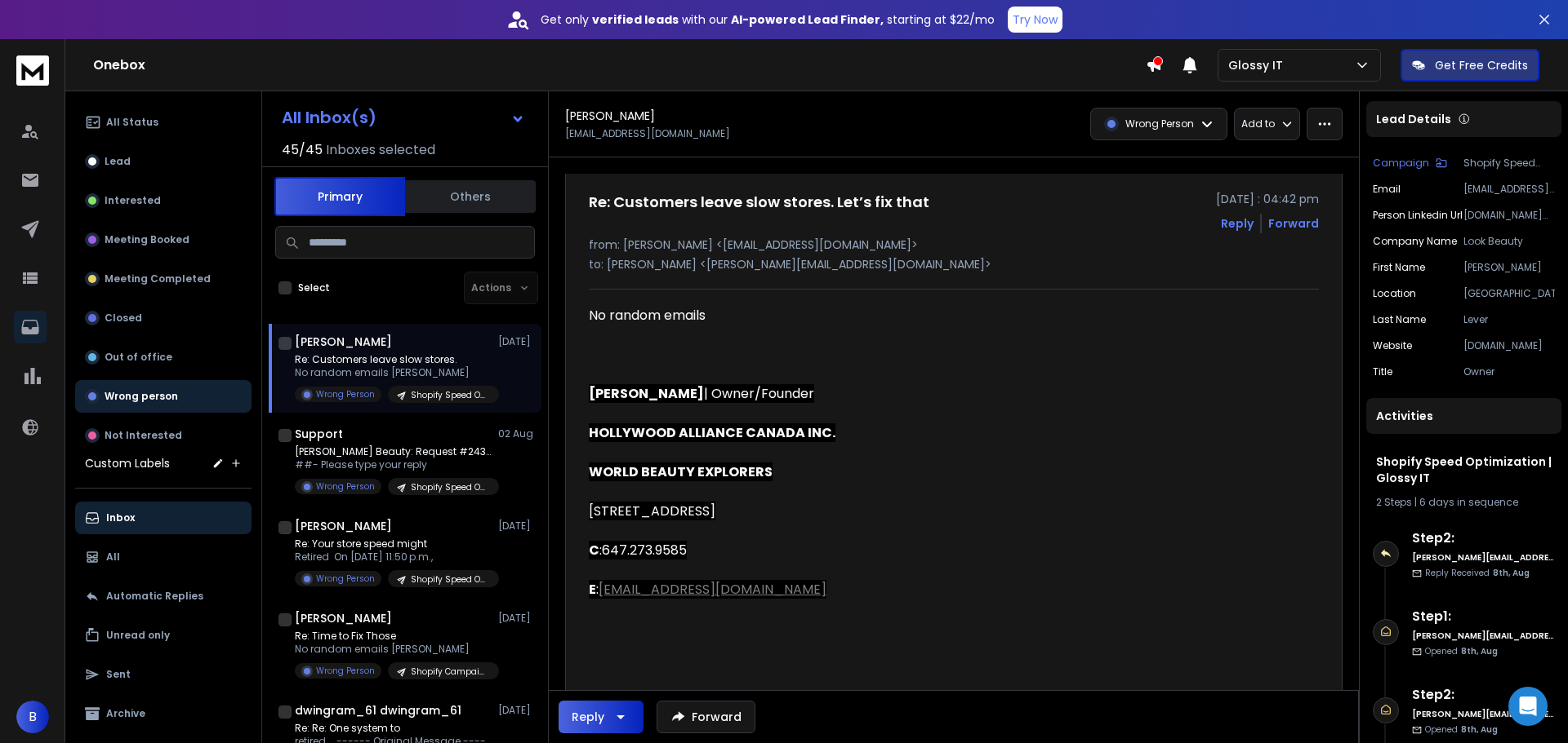
scroll to position [81, 0]
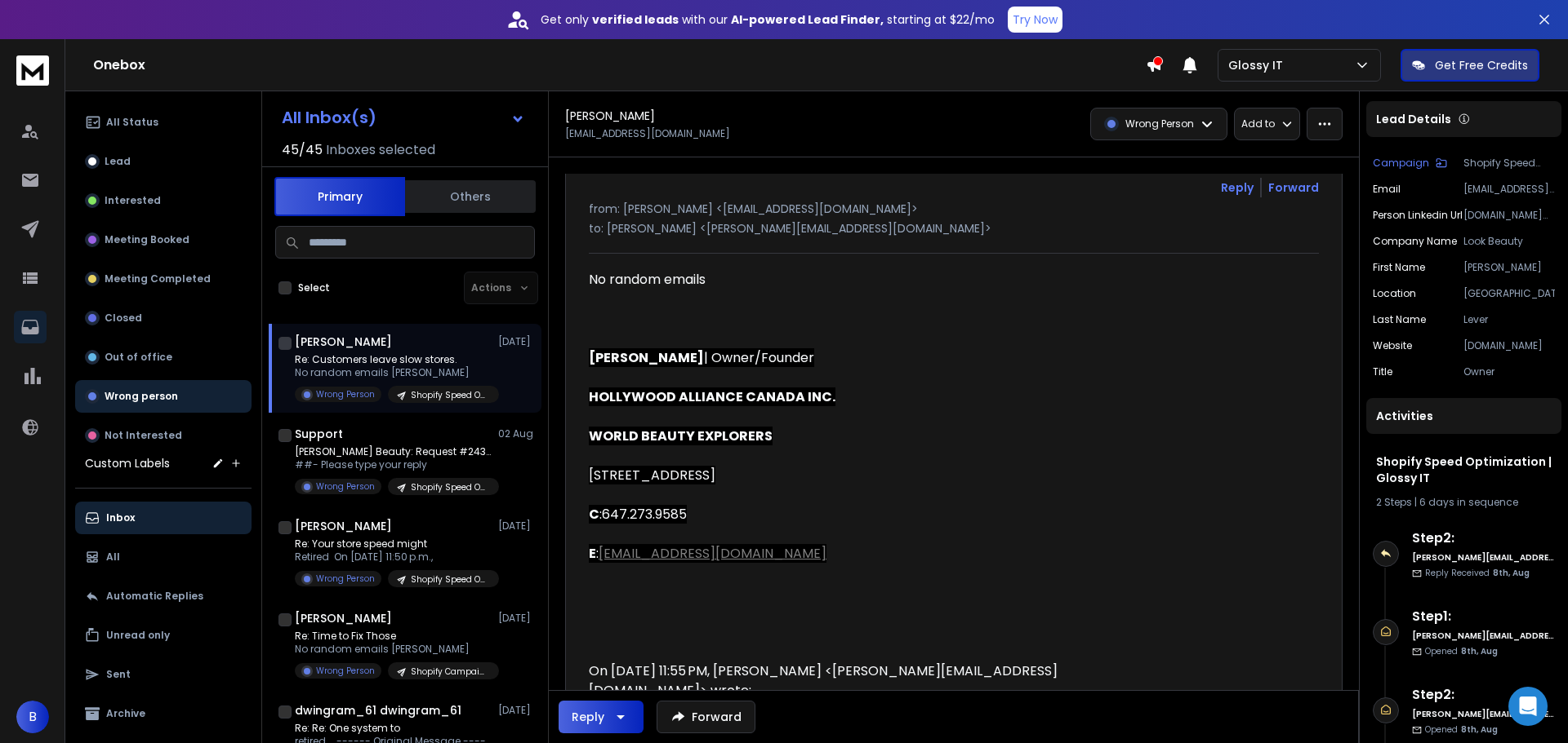
click at [835, 407] on b "HOLLYWOOD ALLIANCE CANADA INC." at bounding box center [712, 397] width 247 height 19
